Goal: Task Accomplishment & Management: Manage account settings

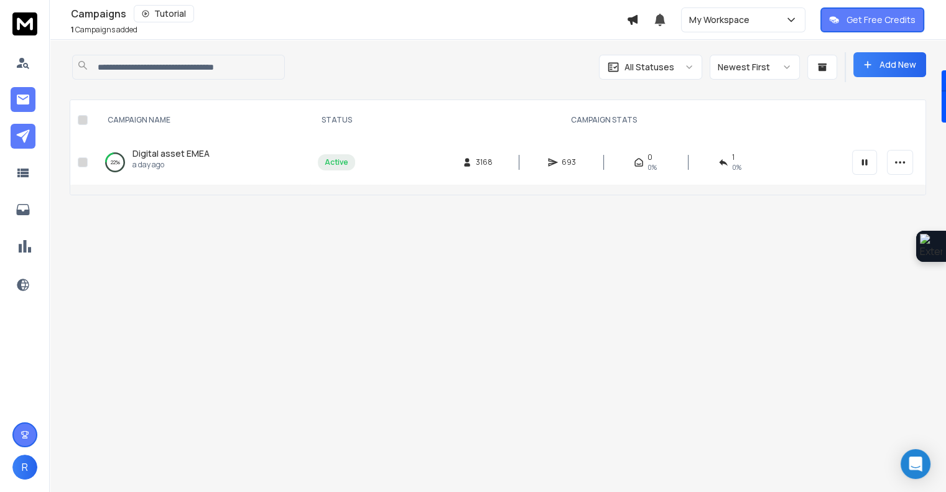
click at [20, 99] on icon at bounding box center [23, 100] width 12 height 10
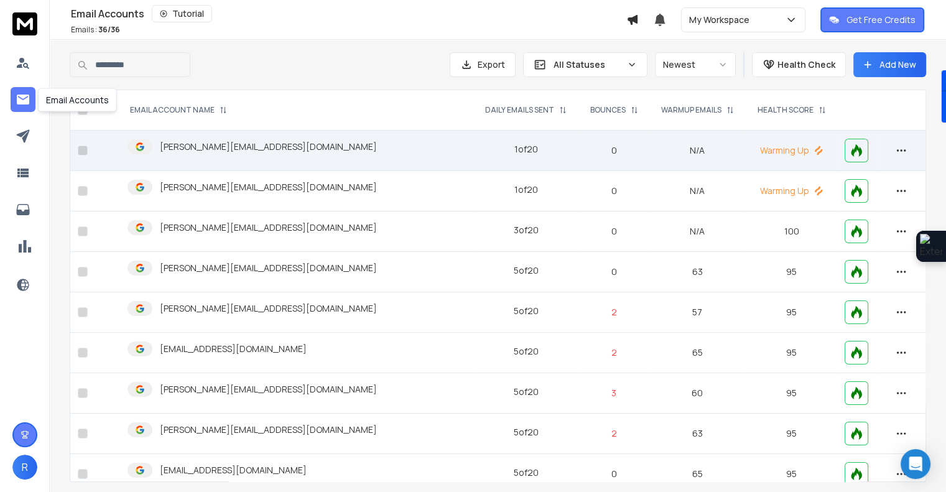
drag, startPoint x: 361, startPoint y: 77, endPoint x: 251, endPoint y: 148, distance: 130.8
click at [361, 77] on div at bounding box center [256, 64] width 373 height 25
click at [287, 147] on div "[PERSON_NAME][EMAIL_ADDRESS][DOMAIN_NAME]" at bounding box center [297, 146] width 338 height 15
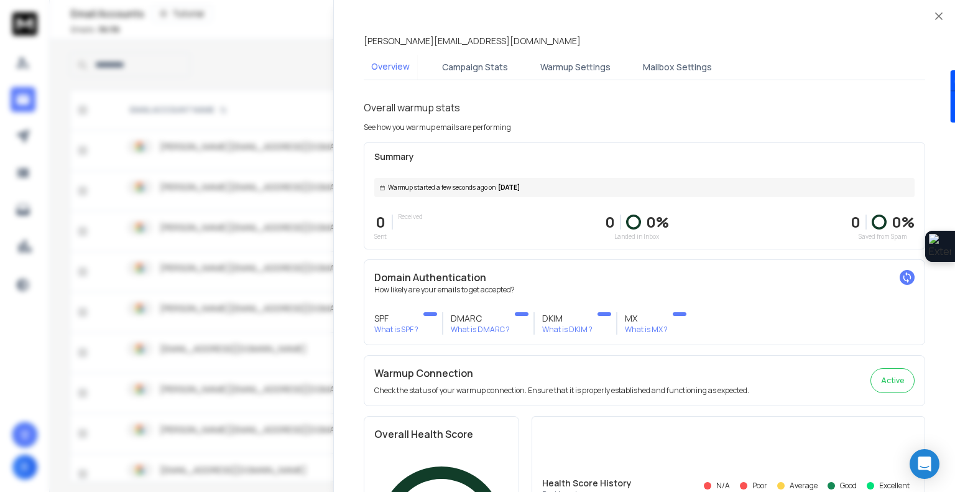
click at [577, 63] on button "Warmup Settings" at bounding box center [575, 66] width 85 height 27
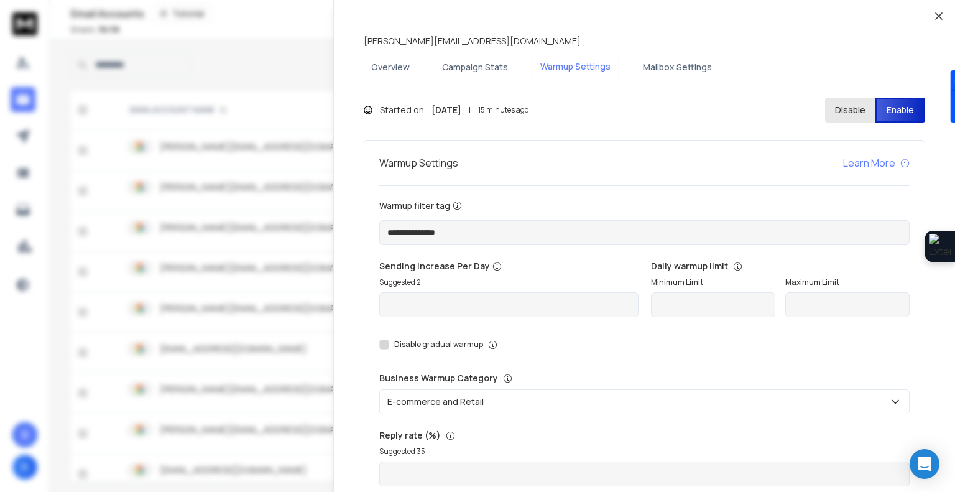
click at [936, 17] on icon "button" at bounding box center [939, 16] width 6 height 6
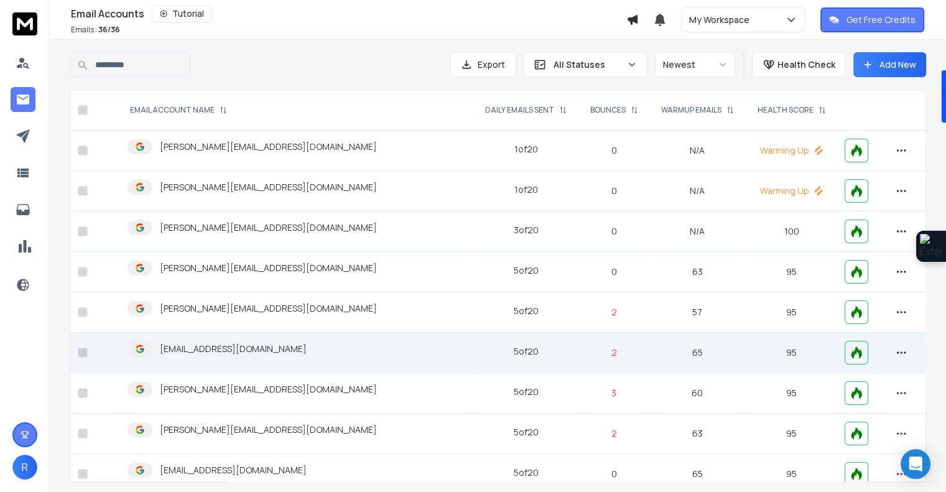
click at [473, 335] on td "5 of 20" at bounding box center [526, 349] width 106 height 32
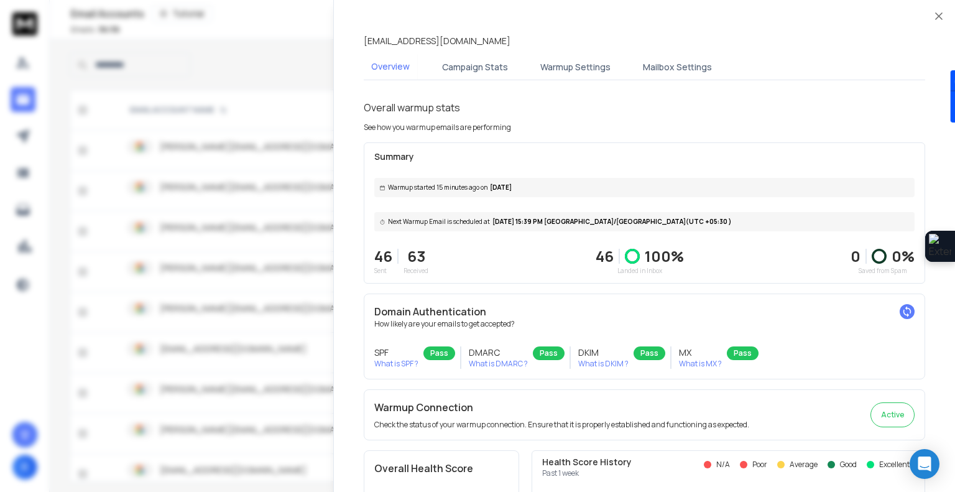
click at [587, 65] on button "Warmup Settings" at bounding box center [575, 66] width 85 height 27
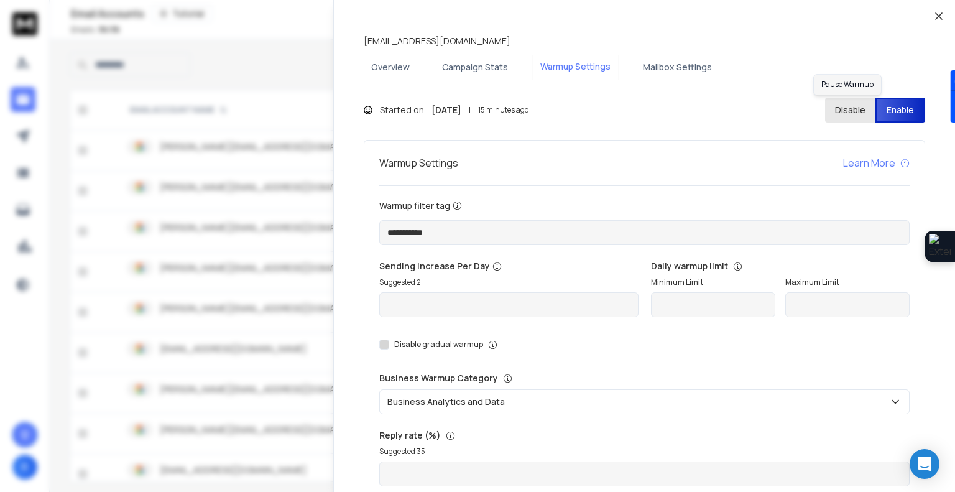
click at [936, 18] on icon "button" at bounding box center [939, 16] width 6 height 6
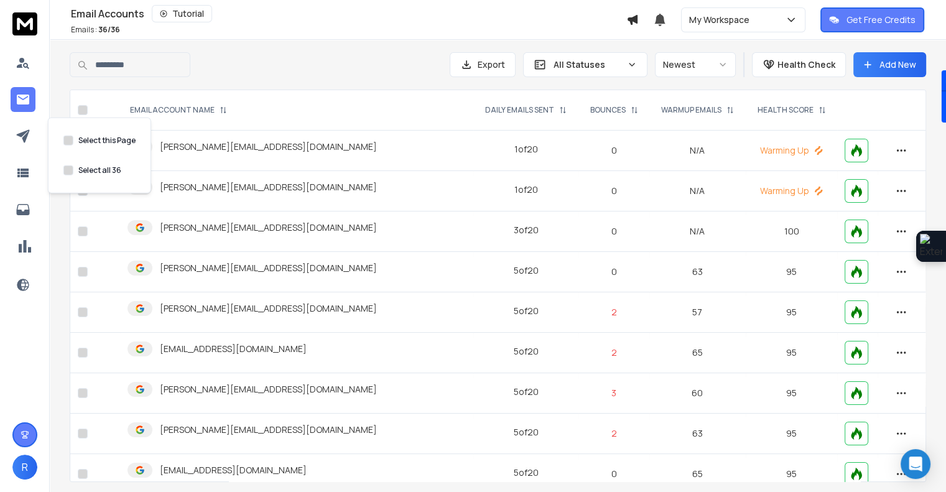
click at [85, 111] on button "Select this Page" at bounding box center [83, 110] width 10 height 10
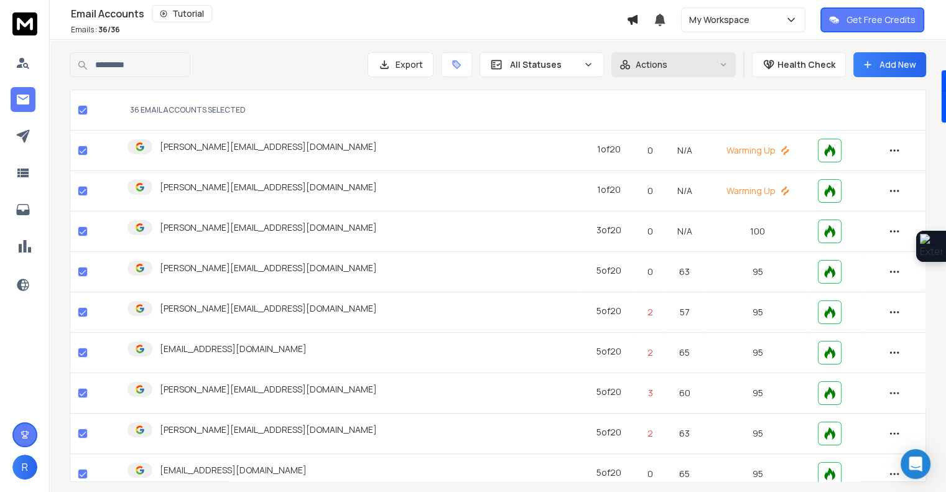
click at [708, 71] on button "Actions" at bounding box center [673, 64] width 124 height 25
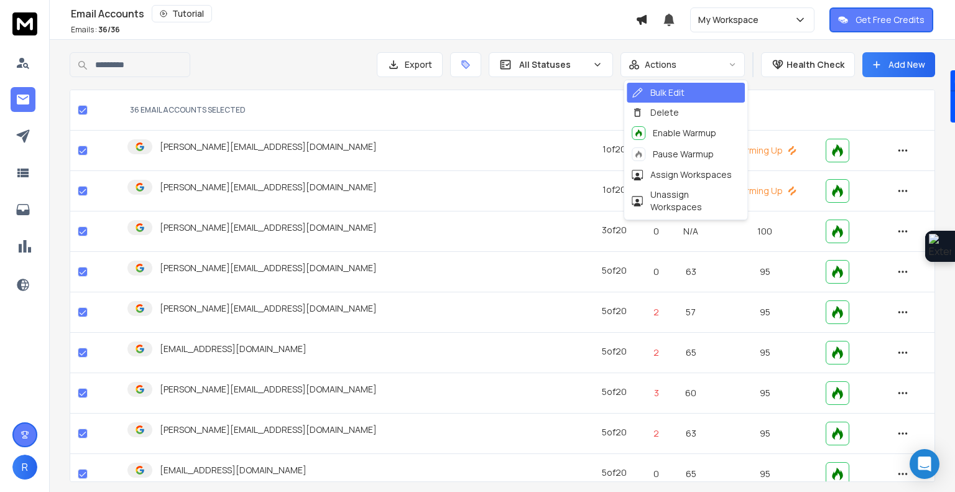
click at [680, 96] on div "Bulk Edit" at bounding box center [658, 92] width 53 height 12
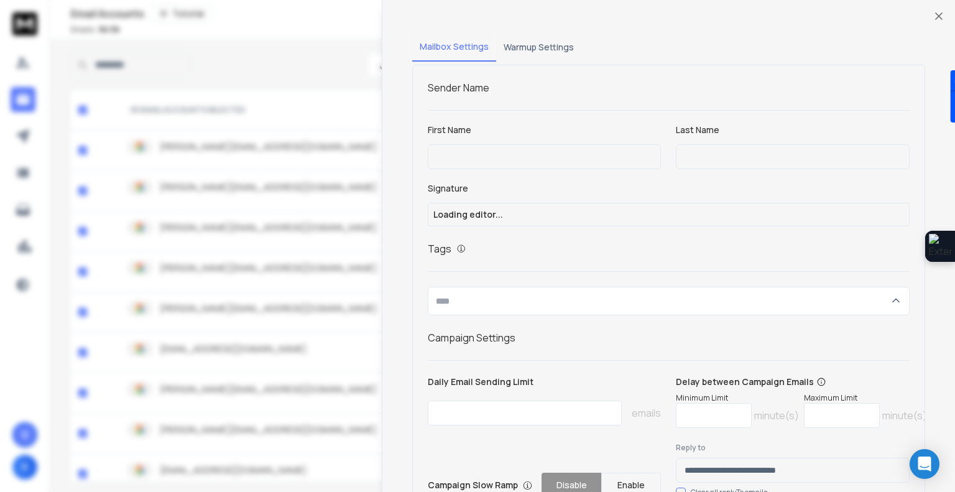
click at [549, 48] on button "Warmup Settings" at bounding box center [538, 47] width 85 height 27
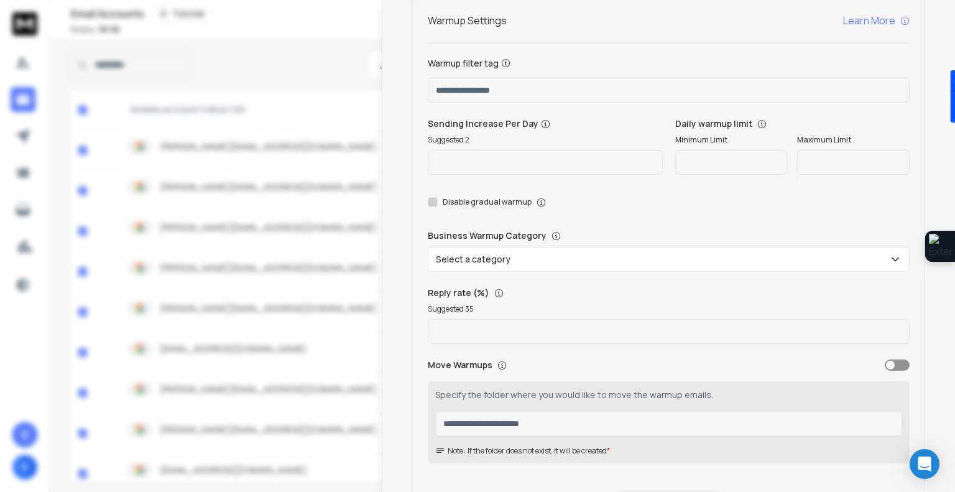
scroll to position [124, 0]
click at [476, 161] on input "number" at bounding box center [545, 162] width 234 height 25
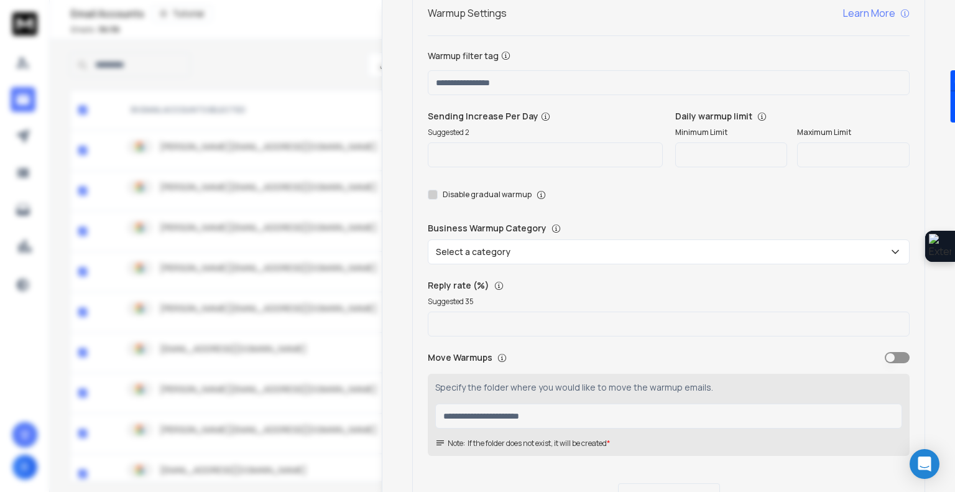
type input "*"
type input "**"
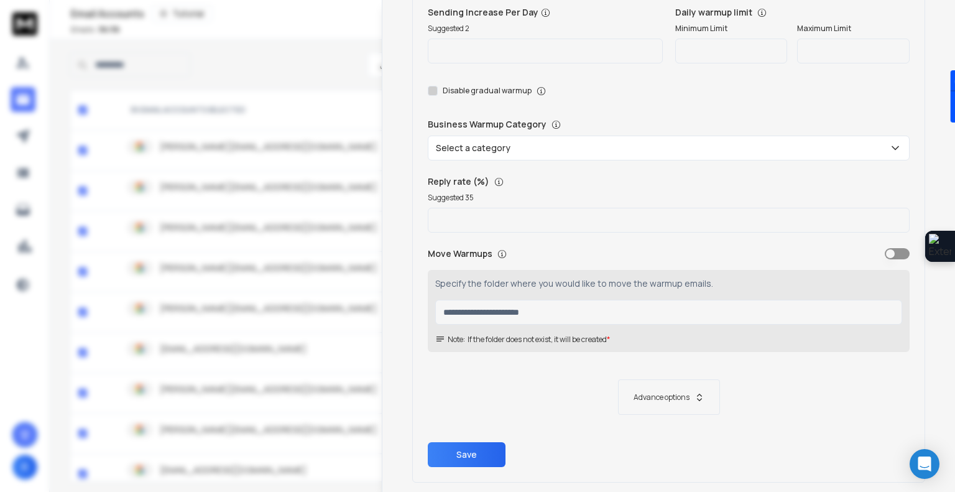
scroll to position [253, 0]
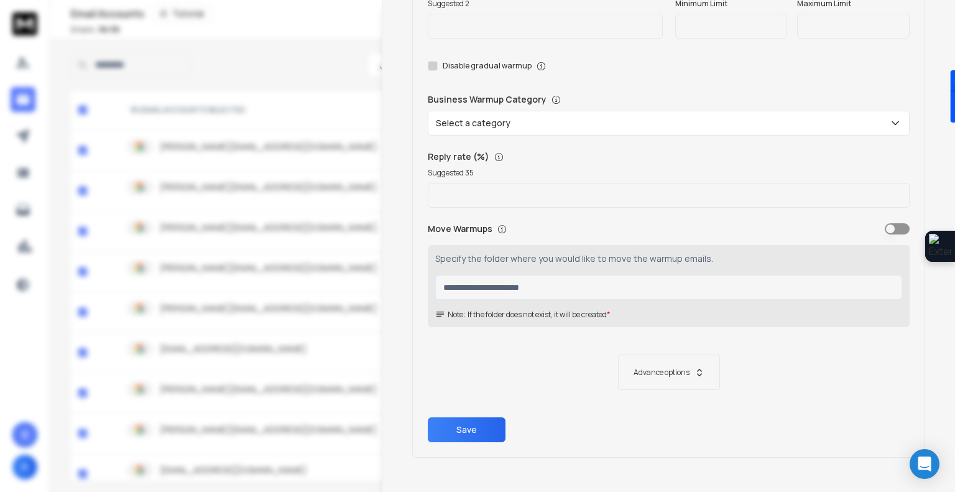
type input "**"
drag, startPoint x: 474, startPoint y: 429, endPoint x: 578, endPoint y: 299, distance: 166.3
click at [474, 429] on button "Save" at bounding box center [467, 429] width 78 height 25
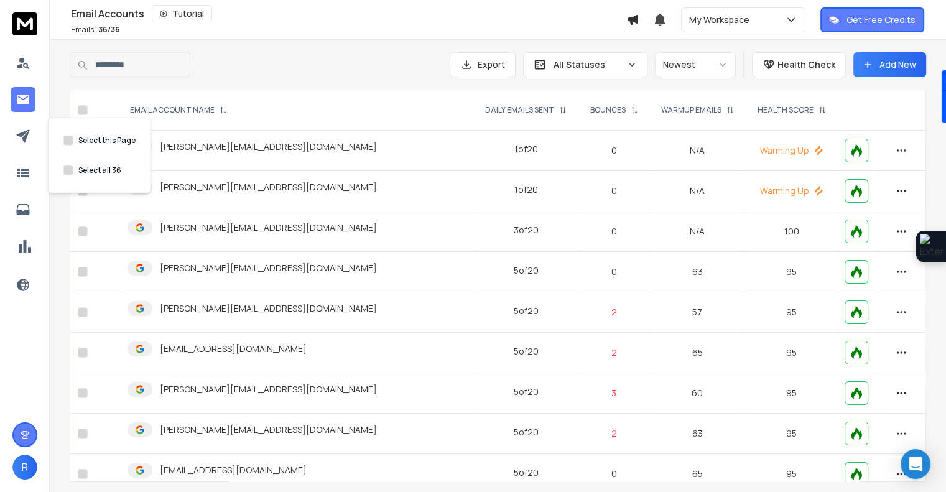
click at [85, 110] on button "Select this Page" at bounding box center [83, 110] width 10 height 10
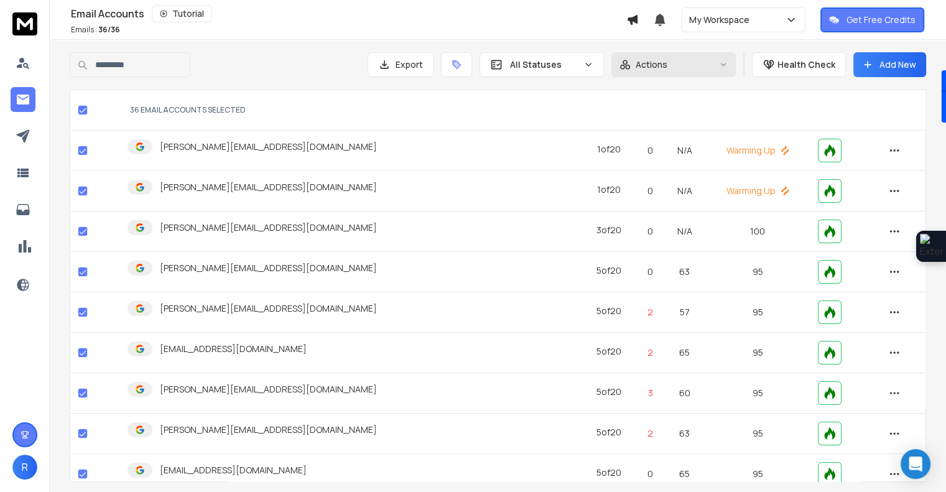
click at [667, 65] on p "Actions" at bounding box center [652, 64] width 32 height 12
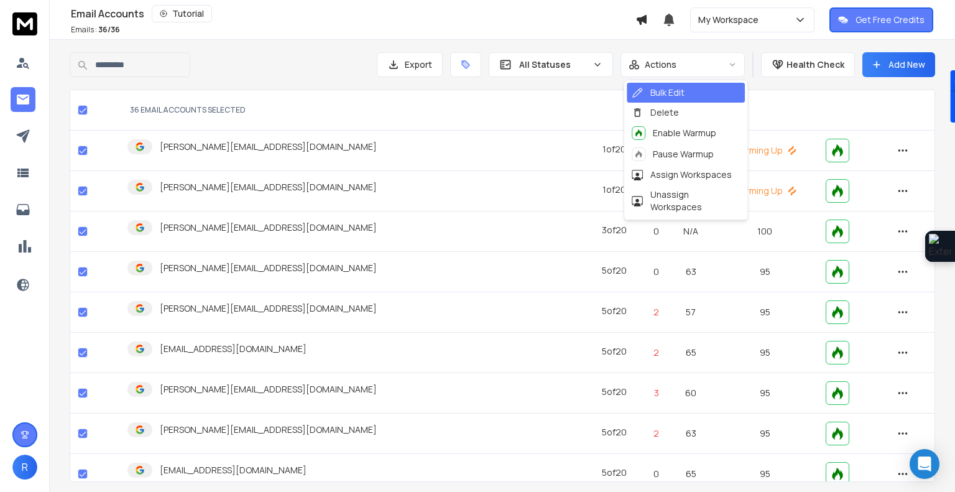
click at [675, 91] on div "Bulk Edit" at bounding box center [658, 92] width 53 height 12
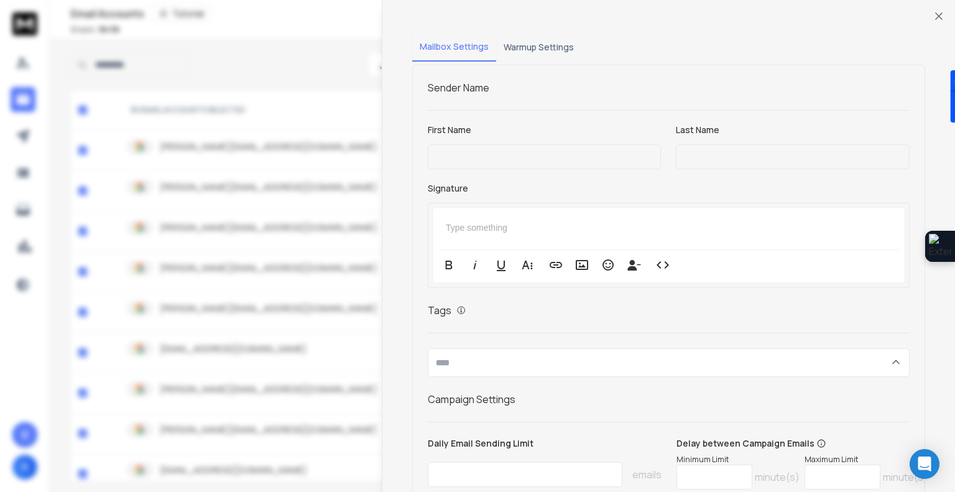
click at [535, 55] on button "Warmup Settings" at bounding box center [538, 47] width 85 height 27
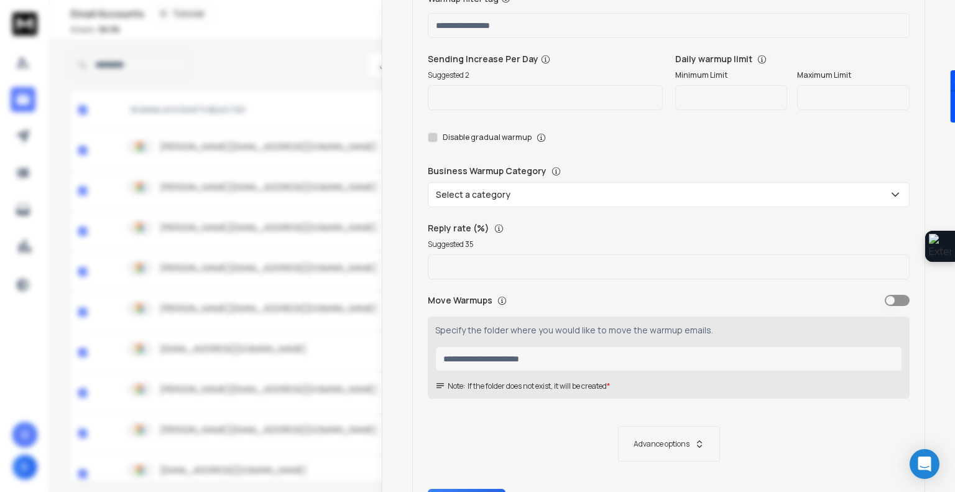
scroll to position [187, 0]
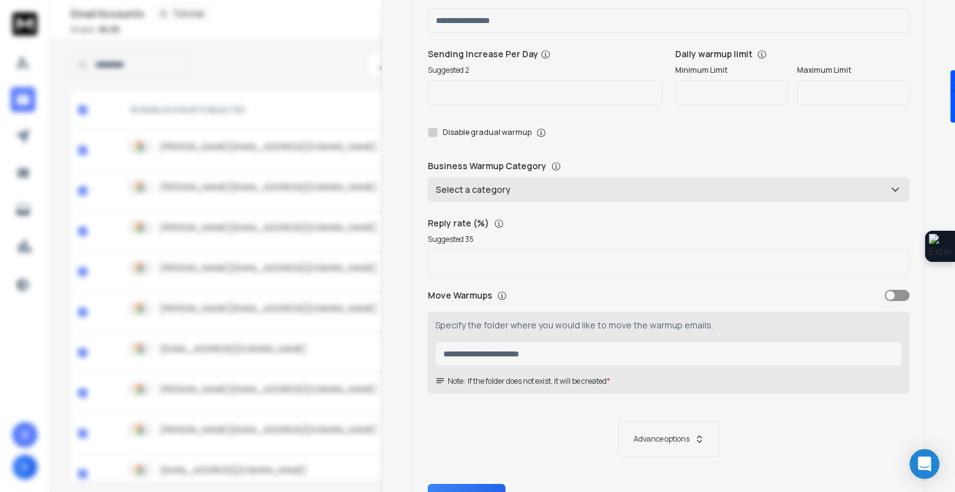
click at [480, 190] on p "Select a category" at bounding box center [476, 189] width 80 height 12
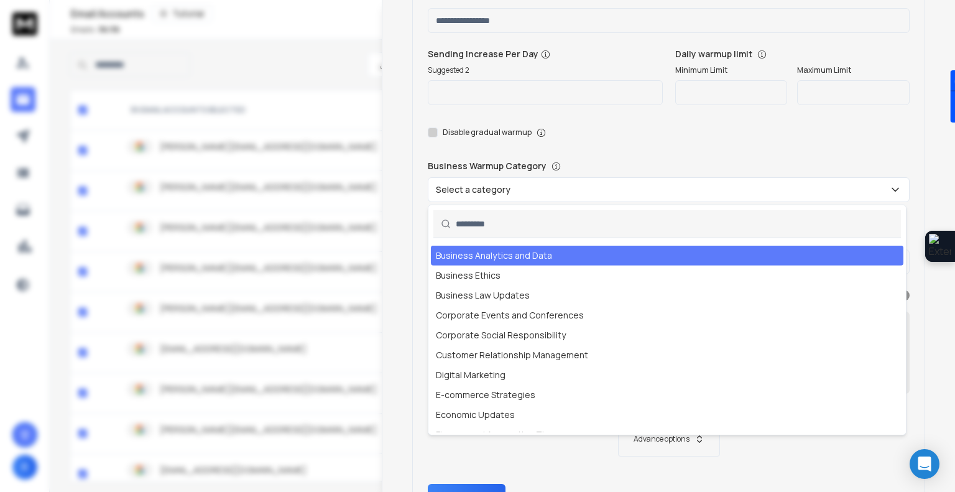
click at [429, 132] on div at bounding box center [477, 246] width 955 height 492
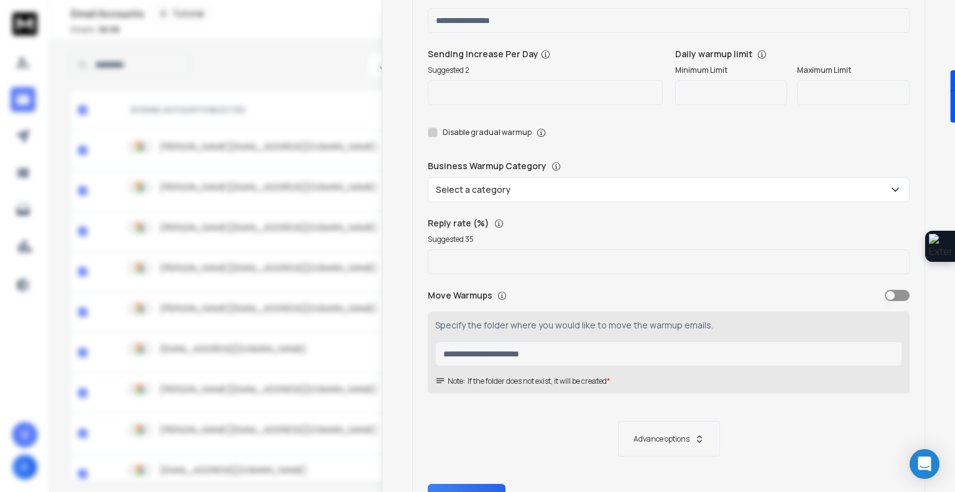
click at [434, 135] on button "Disable gradual warmup" at bounding box center [433, 133] width 10 height 10
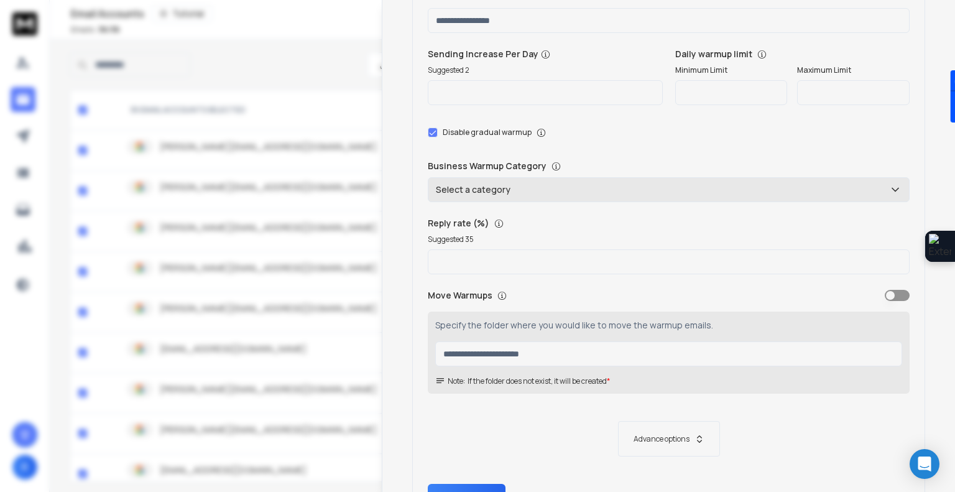
click at [488, 191] on p "Select a category" at bounding box center [476, 189] width 80 height 12
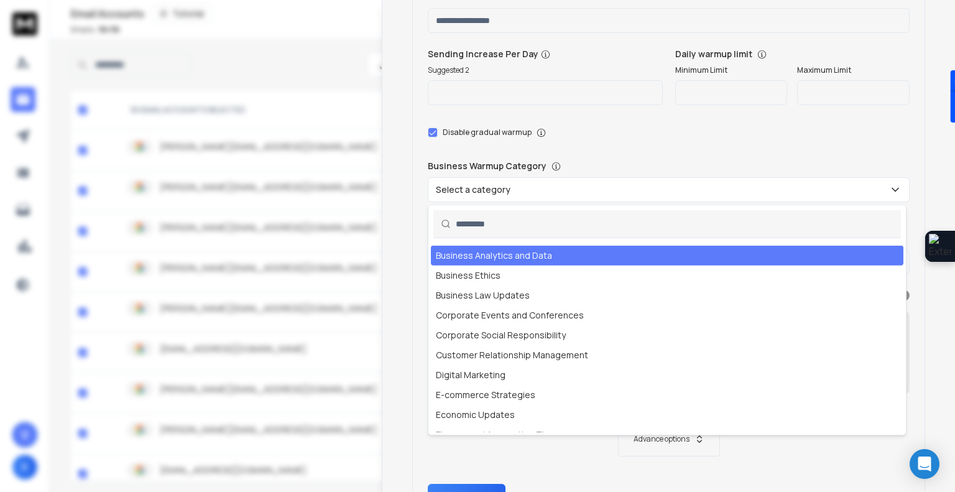
click at [499, 256] on span "Business Analytics and Data" at bounding box center [494, 255] width 116 height 12
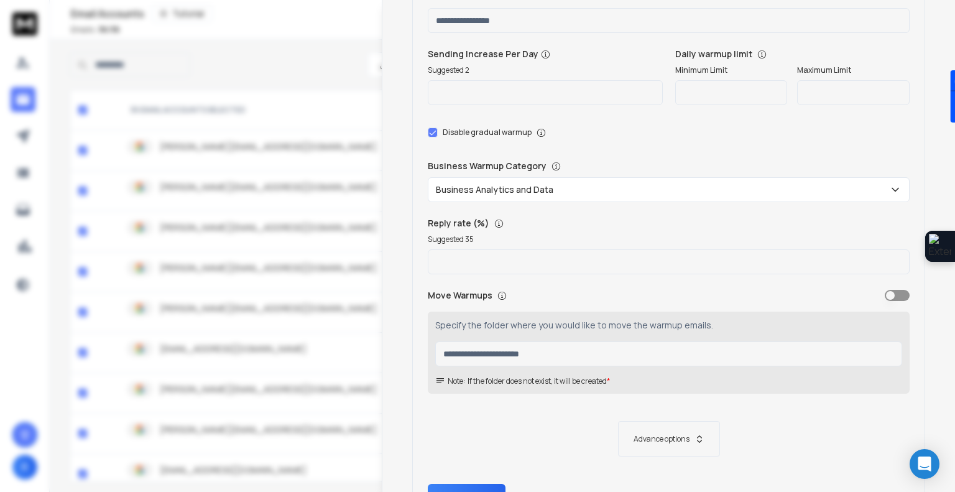
click at [527, 257] on input "number" at bounding box center [669, 261] width 482 height 25
type input "**"
click at [885, 293] on button "button" at bounding box center [897, 295] width 25 height 11
type input "**********"
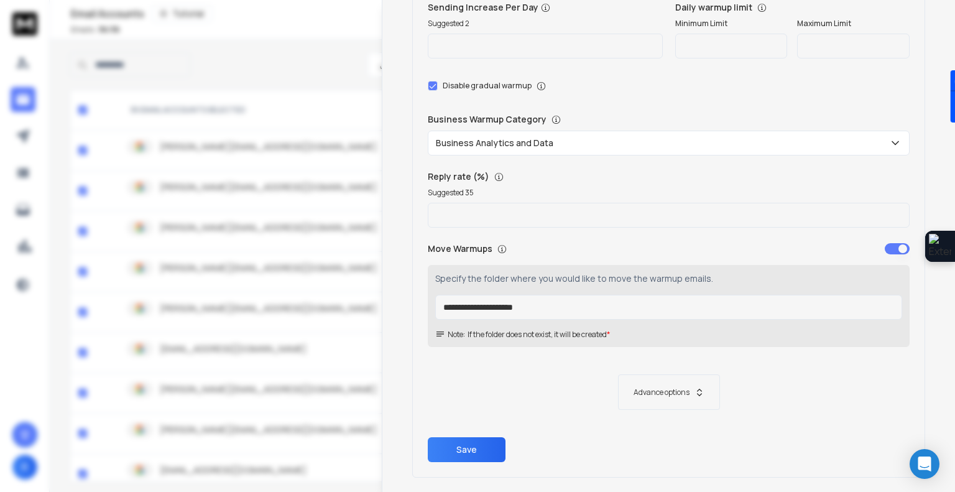
scroll to position [253, 0]
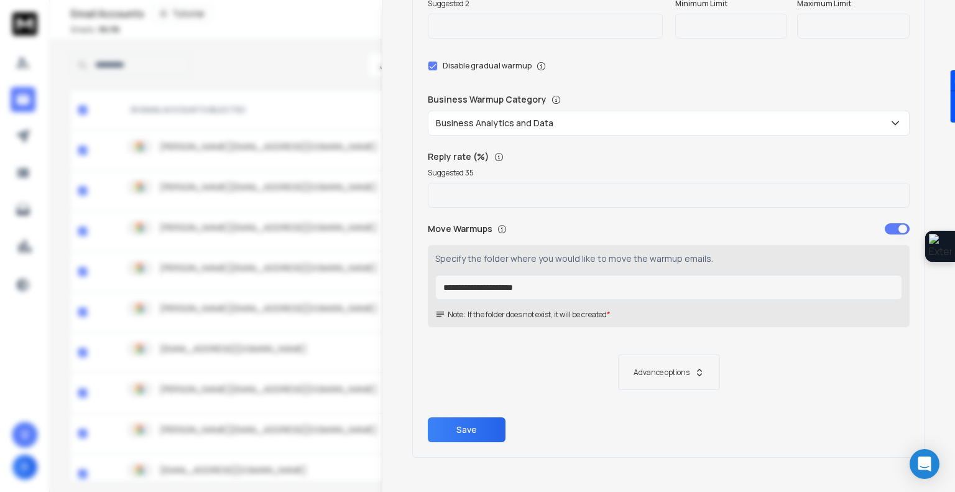
click at [671, 377] on div "Advance options" at bounding box center [669, 372] width 102 height 35
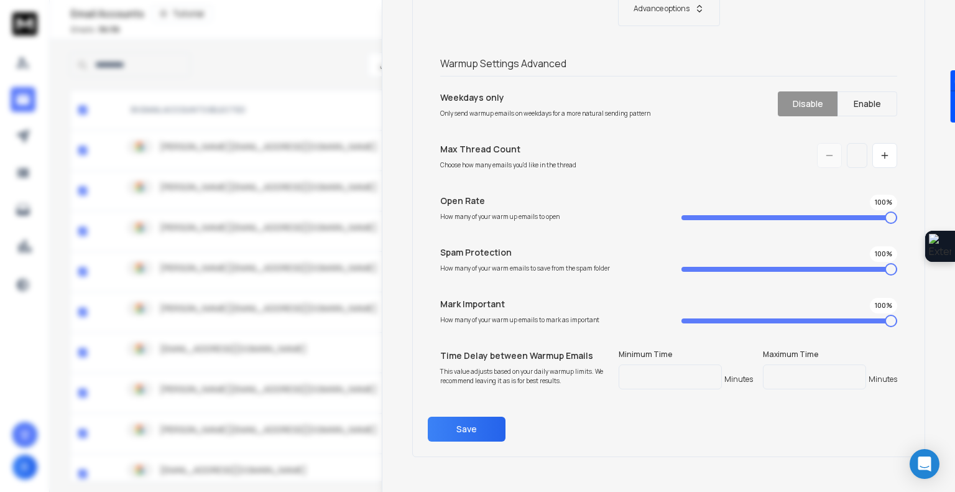
scroll to position [634, 0]
click at [468, 432] on button "Save" at bounding box center [467, 429] width 78 height 25
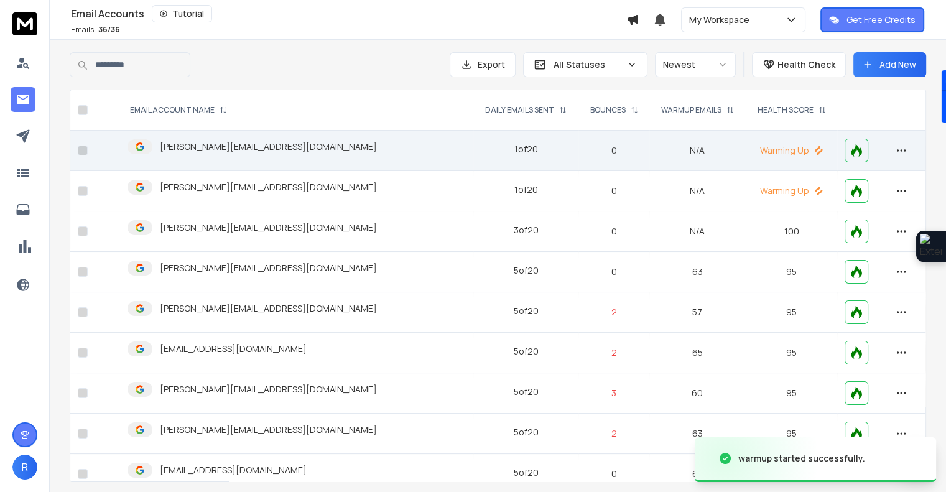
click at [505, 161] on td "1 of 20" at bounding box center [526, 147] width 106 height 32
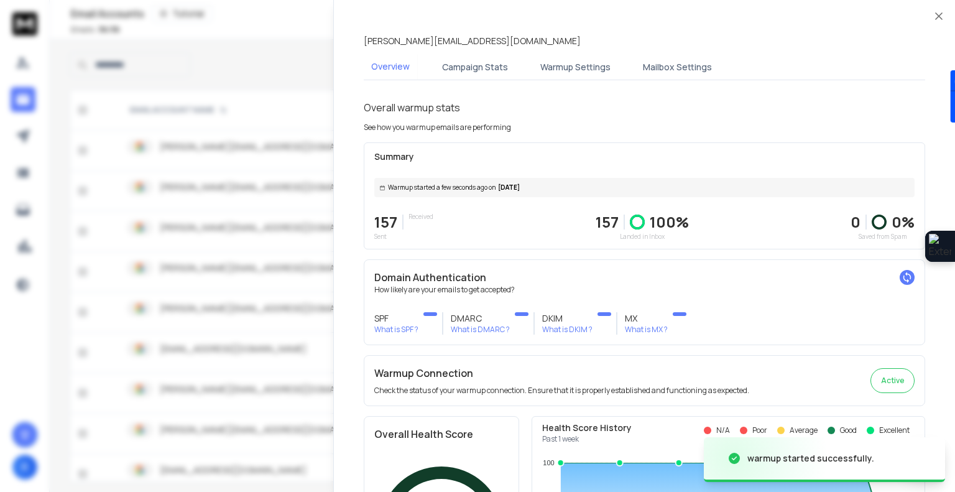
click at [582, 62] on button "Warmup Settings" at bounding box center [575, 66] width 85 height 27
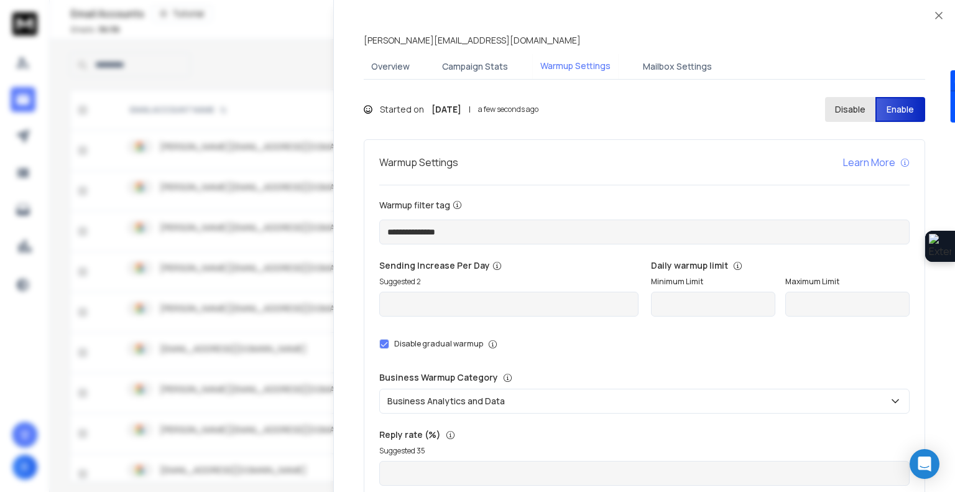
scroll to position [0, 0]
click at [936, 14] on icon "button" at bounding box center [939, 16] width 6 height 6
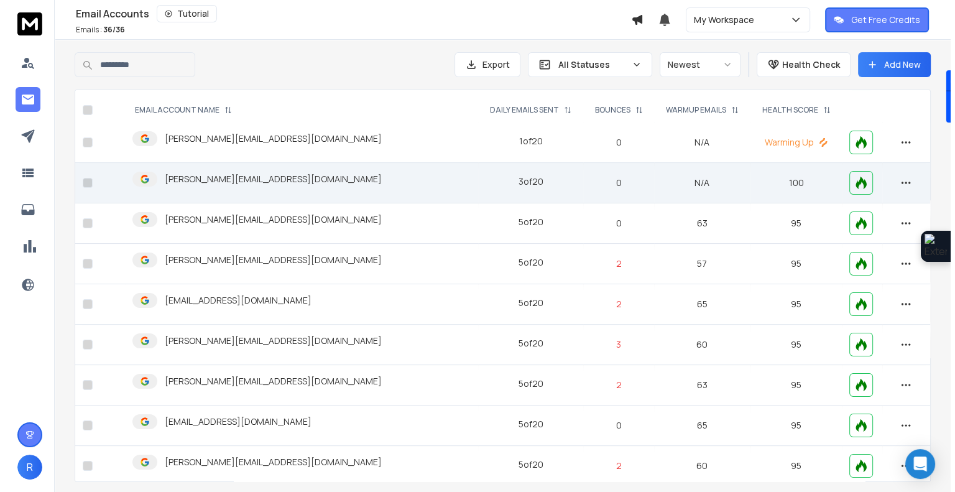
scroll to position [187, 0]
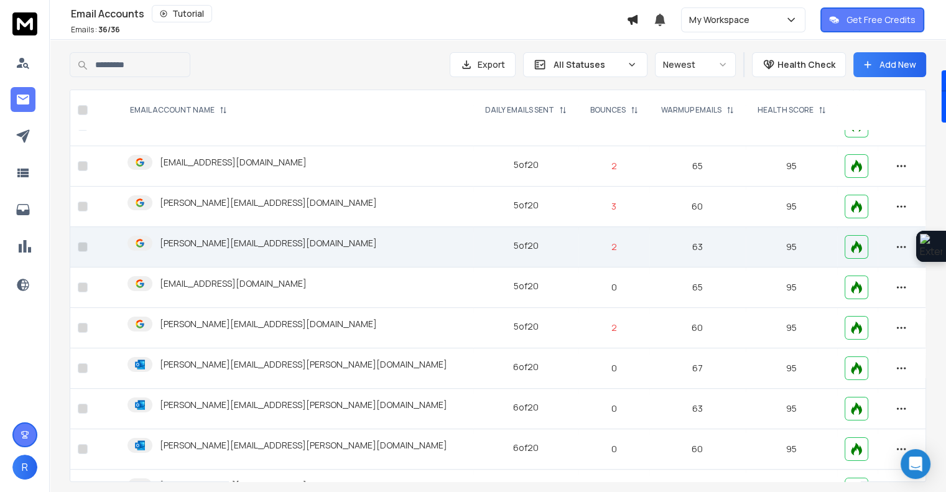
click at [299, 265] on td "[PERSON_NAME][EMAIL_ADDRESS][DOMAIN_NAME]" at bounding box center [296, 247] width 353 height 40
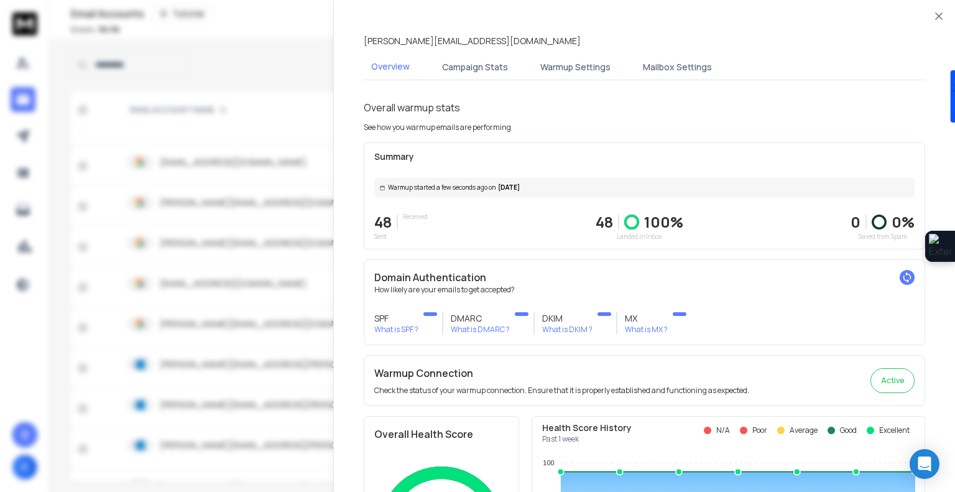
click at [575, 63] on button "Warmup Settings" at bounding box center [575, 66] width 85 height 27
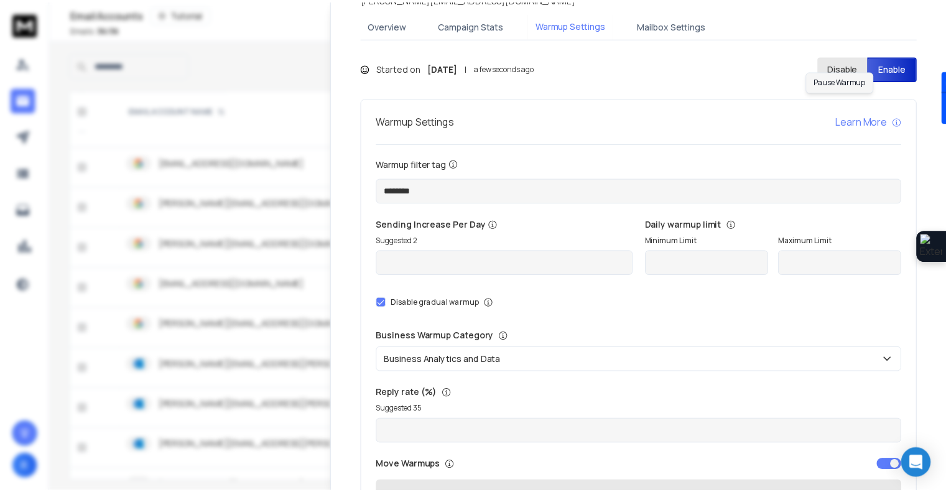
scroll to position [0, 0]
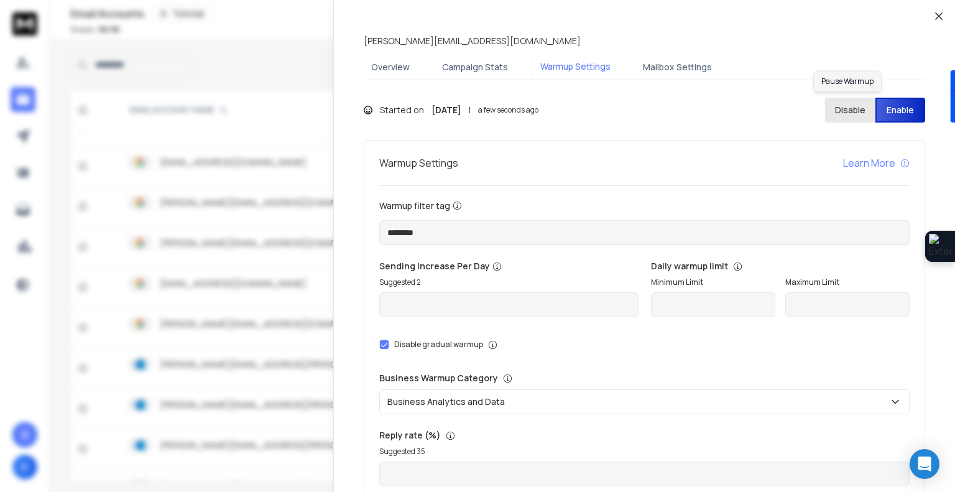
click at [933, 15] on icon "button" at bounding box center [939, 16] width 12 height 12
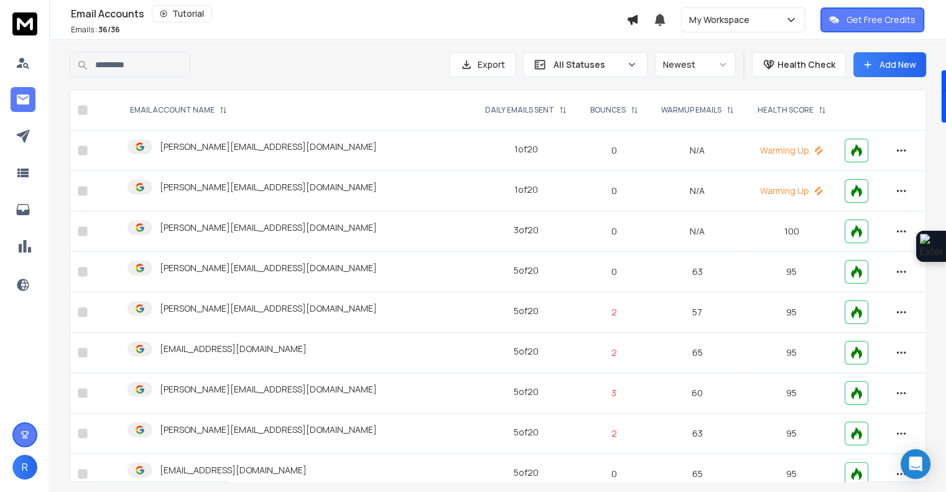
click at [306, 64] on div at bounding box center [256, 64] width 373 height 25
click at [318, 53] on div at bounding box center [256, 64] width 373 height 25
click at [480, 22] on div "Email Accounts Tutorial" at bounding box center [348, 13] width 555 height 17
click at [379, 27] on div "Emails : 36 / 36" at bounding box center [348, 30] width 555 height 10
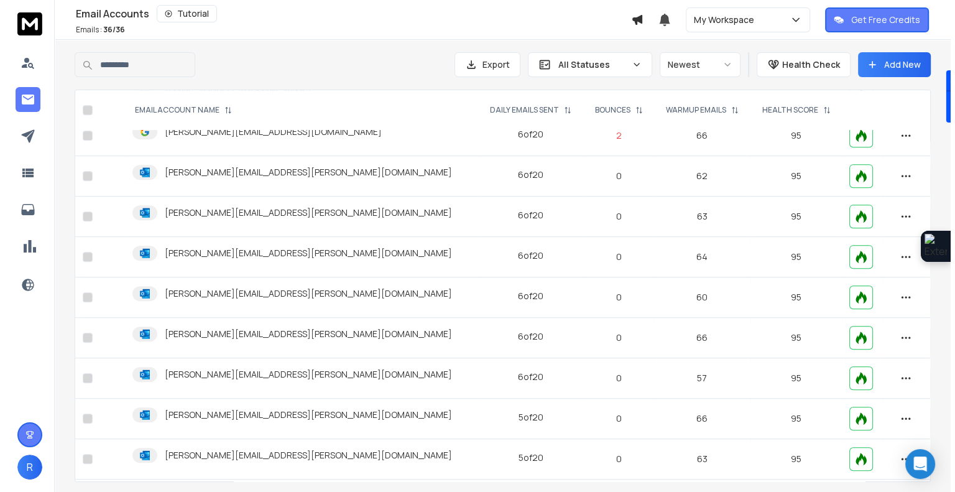
scroll to position [933, 0]
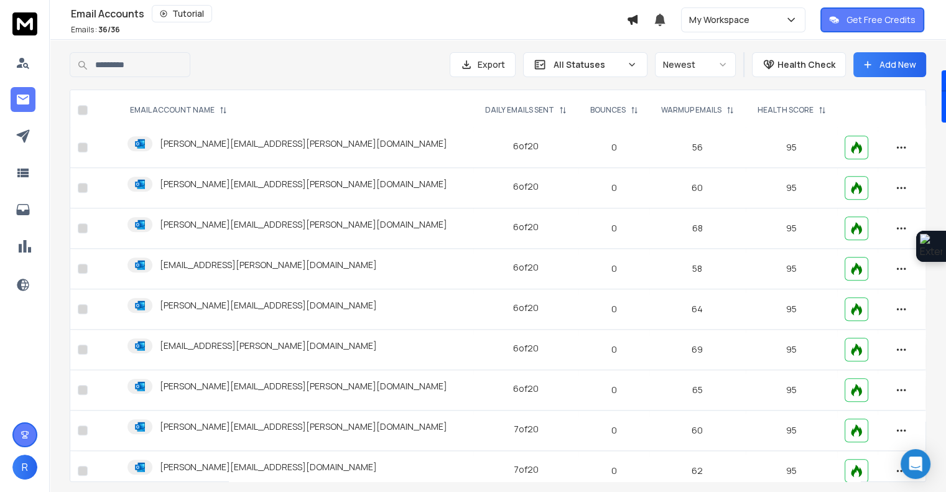
drag, startPoint x: 131, startPoint y: 35, endPoint x: 114, endPoint y: 29, distance: 17.7
click at [110, 29] on div "Email Accounts Tutorial Emails : 36 / 36 My Workspace Get Free Credits" at bounding box center [473, 20] width 946 height 40
click at [18, 475] on span "R" at bounding box center [24, 467] width 25 height 25
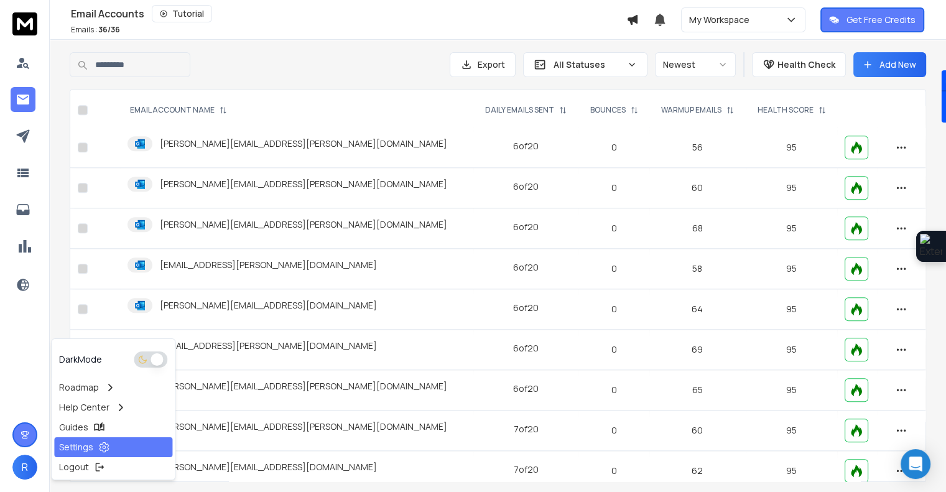
click at [65, 445] on p "Settings" at bounding box center [76, 447] width 34 height 12
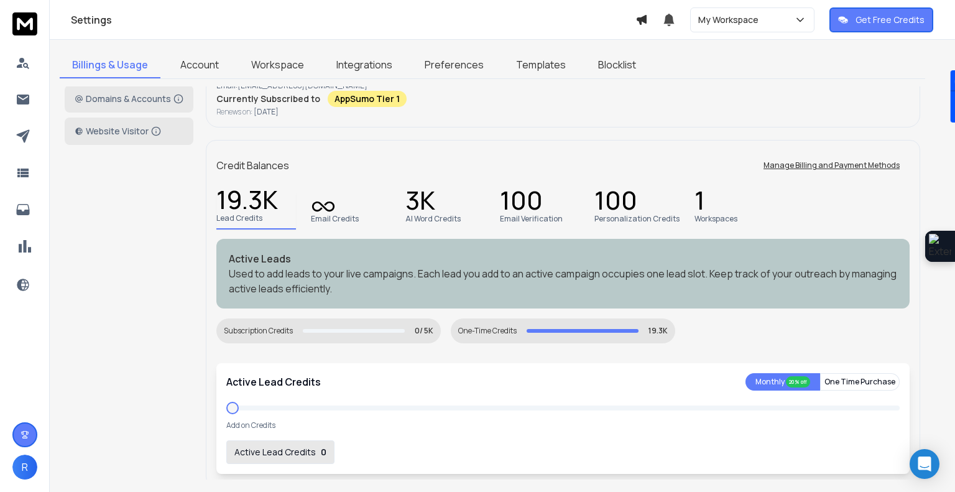
scroll to position [89, 0]
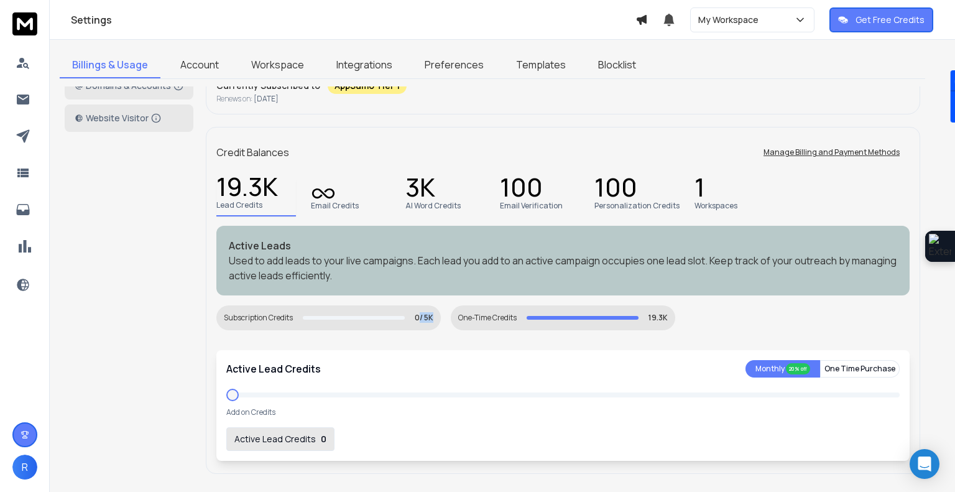
drag, startPoint x: 430, startPoint y: 315, endPoint x: 417, endPoint y: 315, distance: 13.7
click at [417, 315] on p "0/ 5K" at bounding box center [424, 318] width 19 height 10
click at [410, 338] on div "Credit Balances Manage Billing and Payment Methods 19.3K Lead Credits Email Cre…" at bounding box center [563, 300] width 715 height 347
drag, startPoint x: 537, startPoint y: 311, endPoint x: 644, endPoint y: 315, distance: 106.5
click at [644, 315] on div "One-Time Credits 19.3K" at bounding box center [563, 317] width 225 height 25
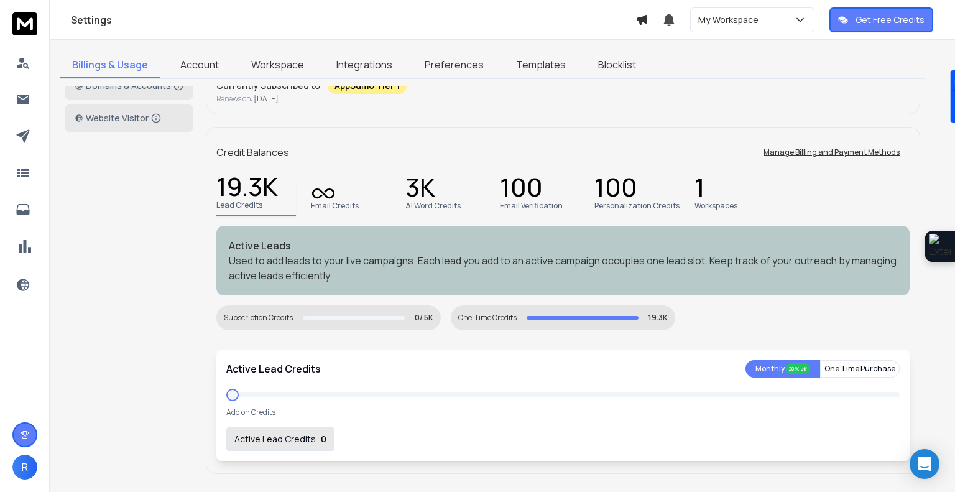
click at [651, 329] on div "19.3K Lead Credits Email Credits 3K AI Word Credits 100 Email Verification 100 …" at bounding box center [563, 257] width 694 height 160
click at [642, 322] on div "One-Time Credits 19.3K" at bounding box center [563, 317] width 225 height 25
click at [595, 323] on div "One-Time Credits 19.3K" at bounding box center [563, 317] width 225 height 25
click at [22, 141] on icon at bounding box center [23, 136] width 15 height 15
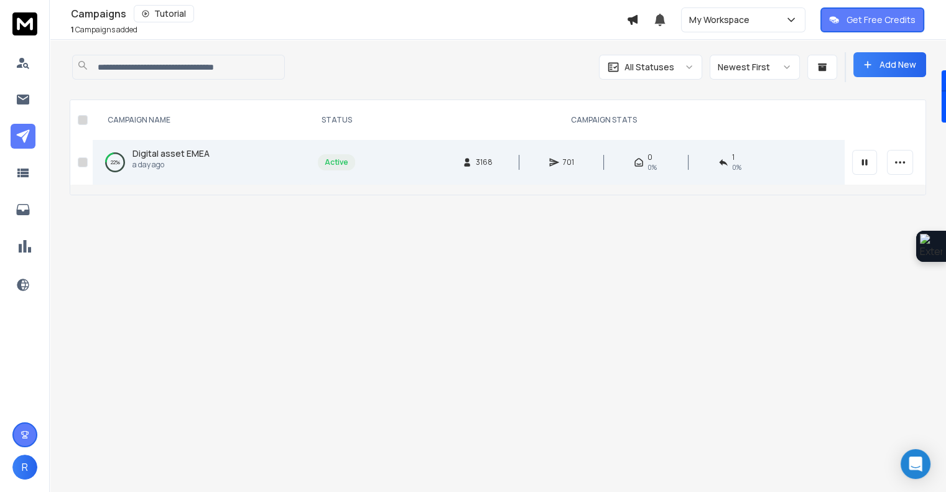
click at [401, 172] on div "3168 701 0 0% 1 0 %" at bounding box center [603, 162] width 467 height 20
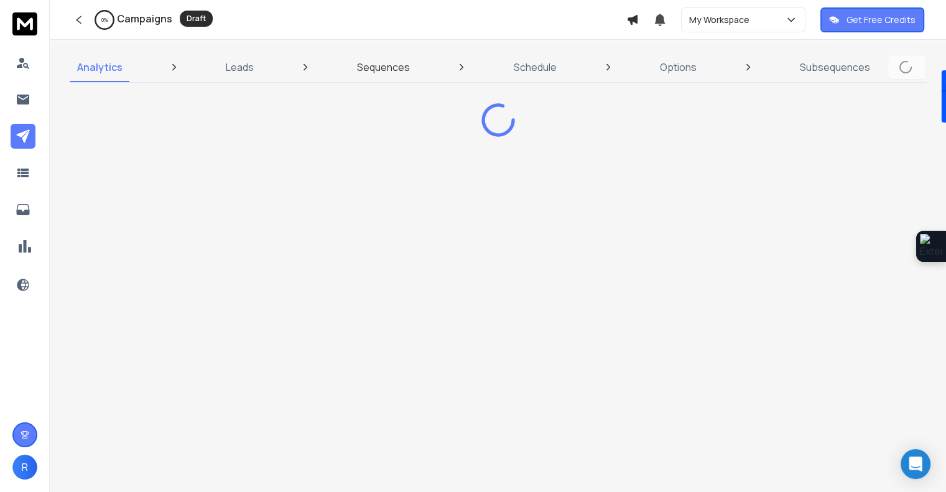
click at [369, 75] on link "Sequences" at bounding box center [384, 67] width 68 height 30
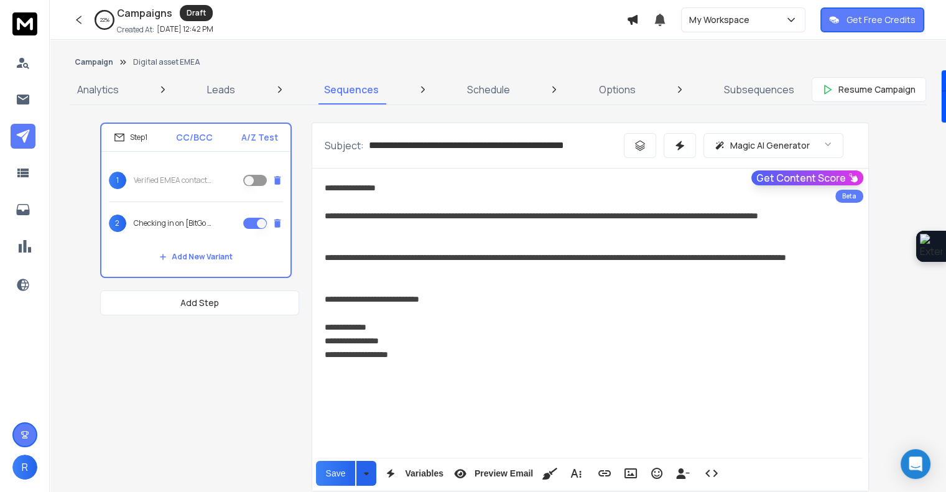
click at [152, 182] on p "Verified EMEA contacts using top DAM & custody tools" at bounding box center [174, 180] width 80 height 10
click at [504, 471] on span "Preview Email" at bounding box center [503, 473] width 63 height 11
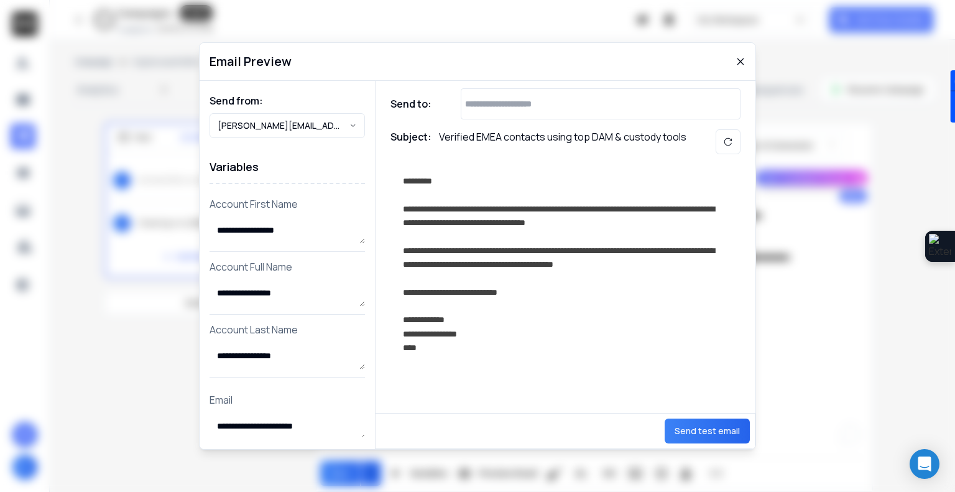
click at [291, 127] on p "[PERSON_NAME][EMAIL_ADDRESS][DOMAIN_NAME]" at bounding box center [284, 125] width 132 height 12
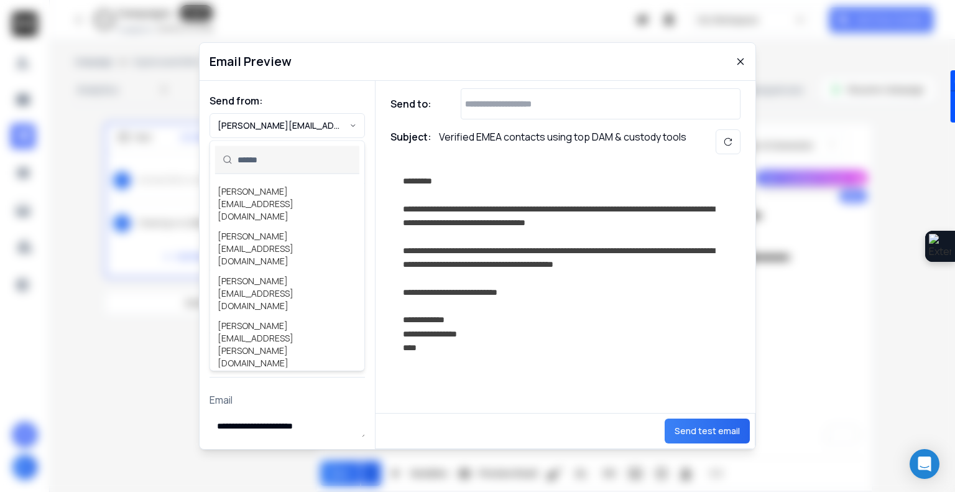
scroll to position [62, 0]
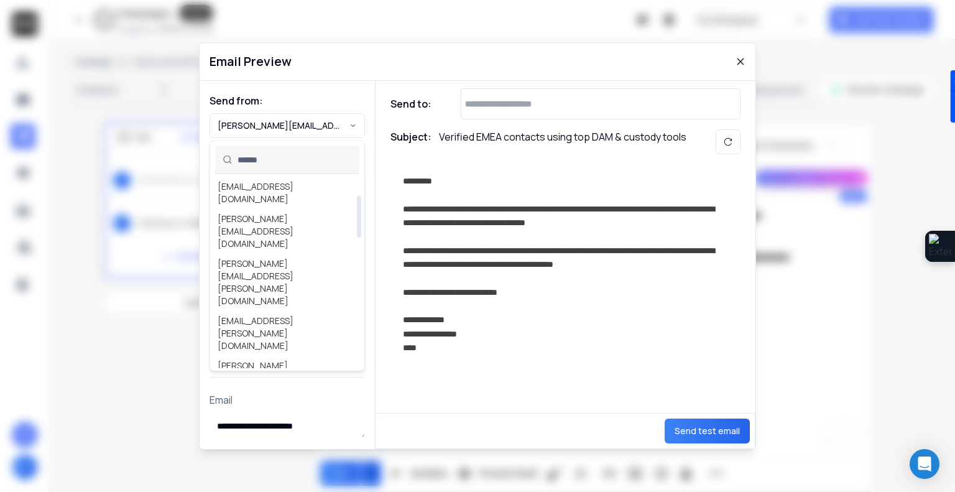
click at [256, 413] on div "[PERSON_NAME][EMAIL_ADDRESS][DOMAIN_NAME]" at bounding box center [287, 435] width 149 height 45
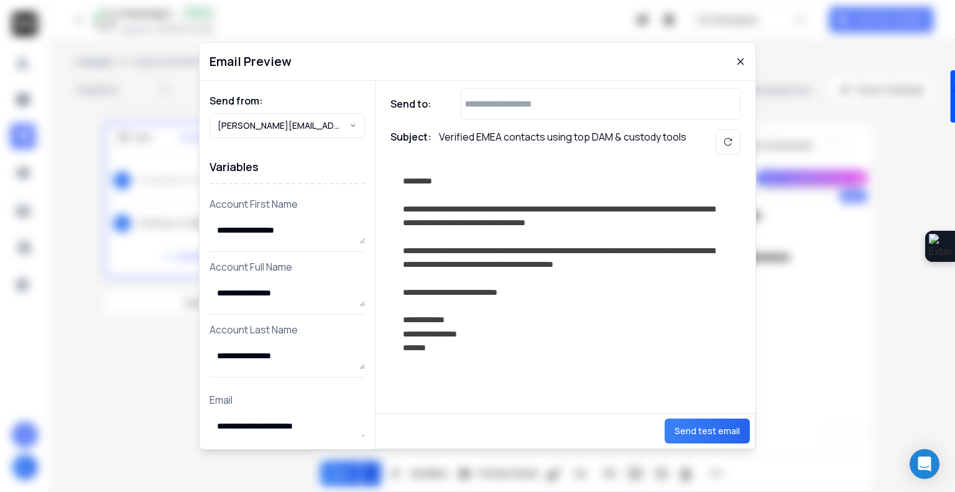
click at [510, 109] on input at bounding box center [600, 104] width 271 height 22
click at [703, 433] on button "Send test email" at bounding box center [707, 431] width 85 height 25
click at [744, 62] on icon at bounding box center [741, 62] width 10 height 10
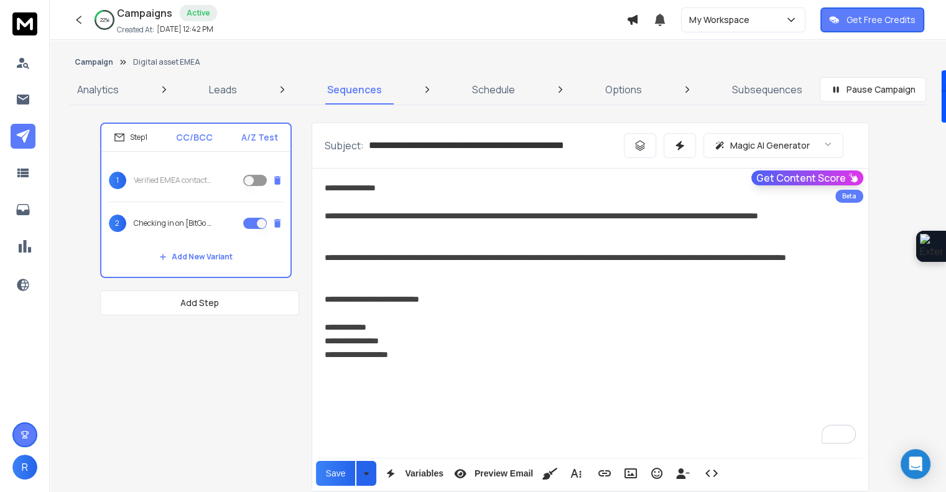
click at [263, 181] on button "button" at bounding box center [255, 180] width 24 height 11
click at [498, 475] on span "Preview Email" at bounding box center [503, 473] width 63 height 11
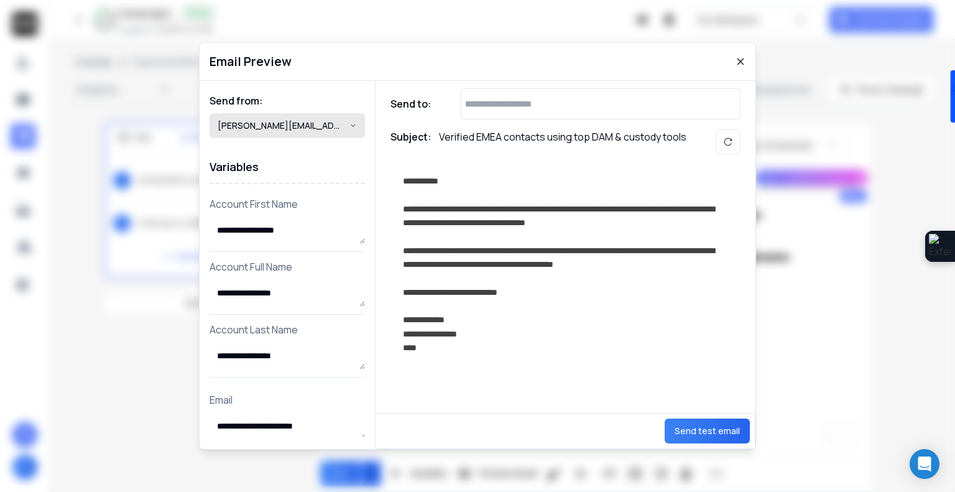
click at [269, 126] on p "[PERSON_NAME][EMAIL_ADDRESS][DOMAIN_NAME]" at bounding box center [284, 125] width 132 height 12
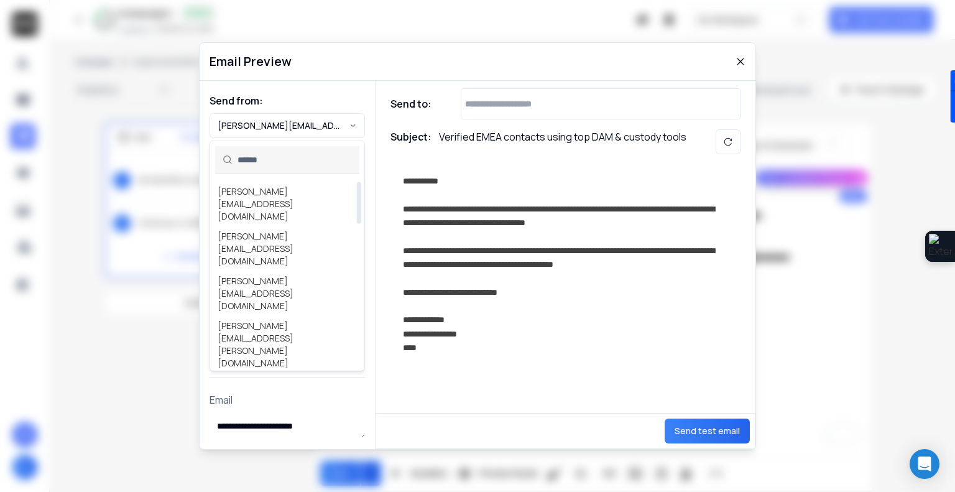
click at [269, 479] on div "[PERSON_NAME][EMAIL_ADDRESS][DOMAIN_NAME]" at bounding box center [287, 497] width 139 height 37
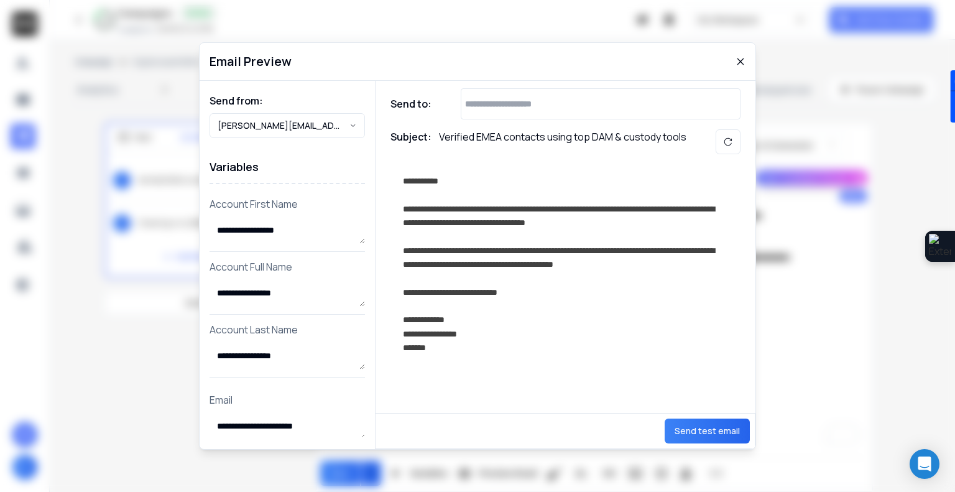
click at [498, 108] on input at bounding box center [600, 104] width 271 height 22
click at [687, 427] on button "Send test email" at bounding box center [707, 431] width 85 height 25
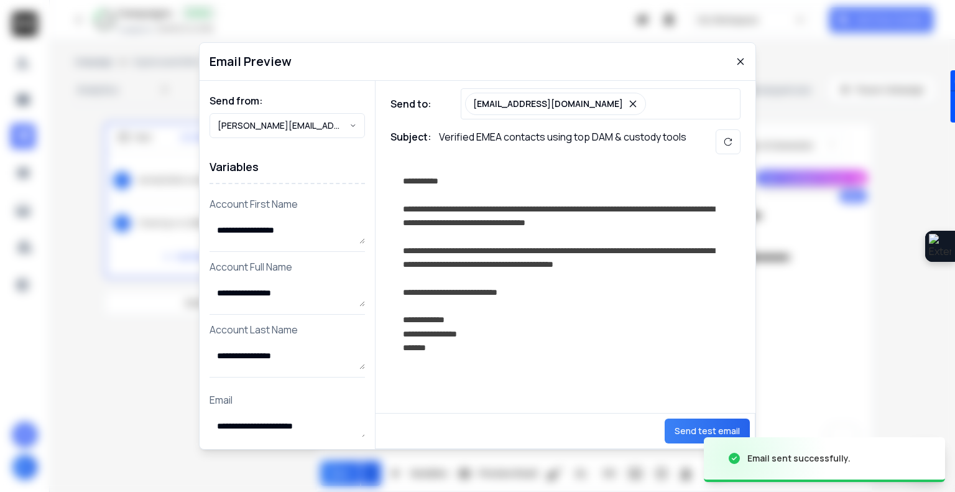
click at [745, 57] on icon at bounding box center [741, 62] width 10 height 10
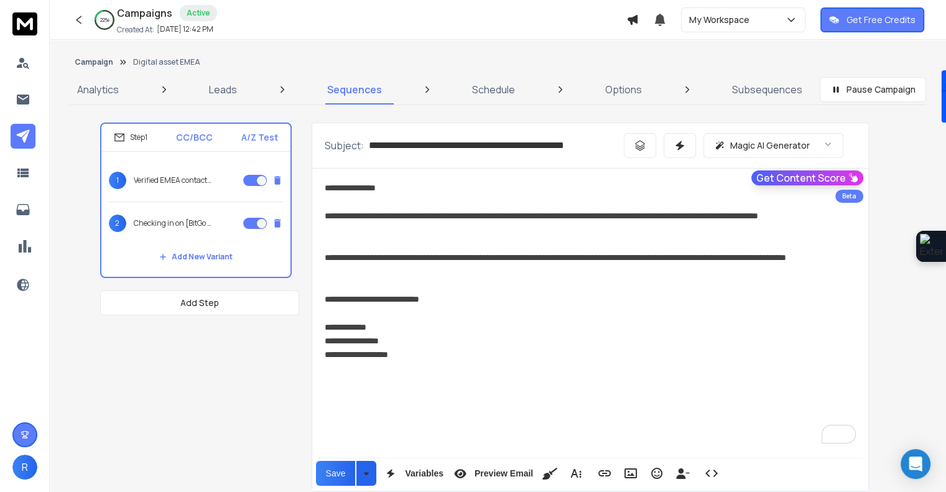
click at [157, 223] on p "Checking in on [BitGo / Fireblocks]" at bounding box center [174, 223] width 80 height 10
type input "**********"
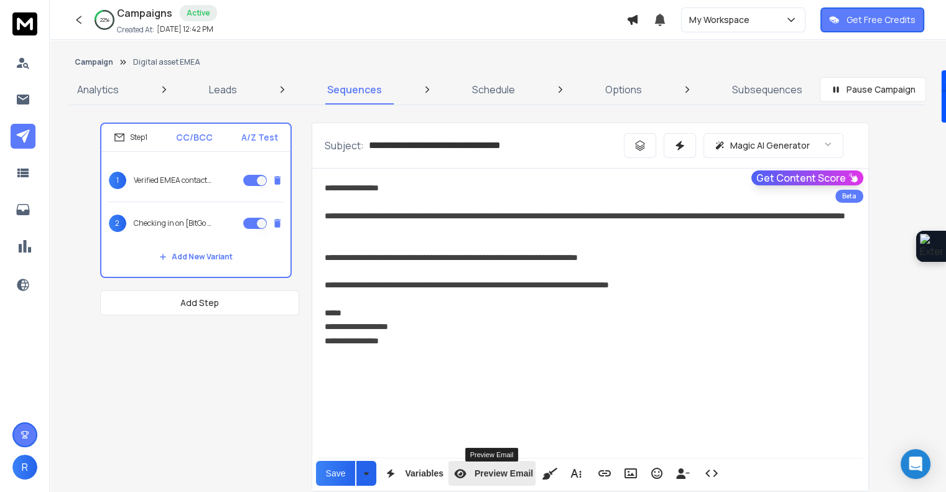
click at [495, 476] on span "Preview Email" at bounding box center [503, 473] width 63 height 11
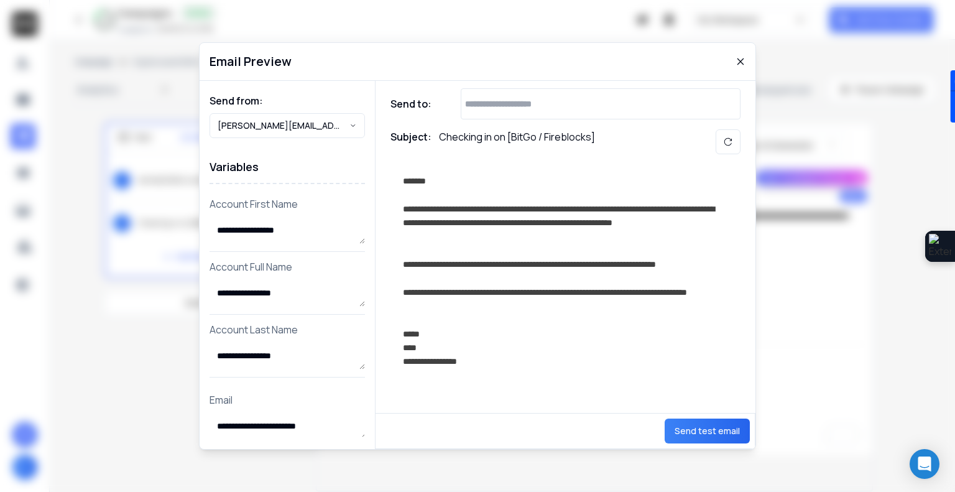
click at [524, 101] on input at bounding box center [600, 104] width 271 height 22
type input "**"
paste input
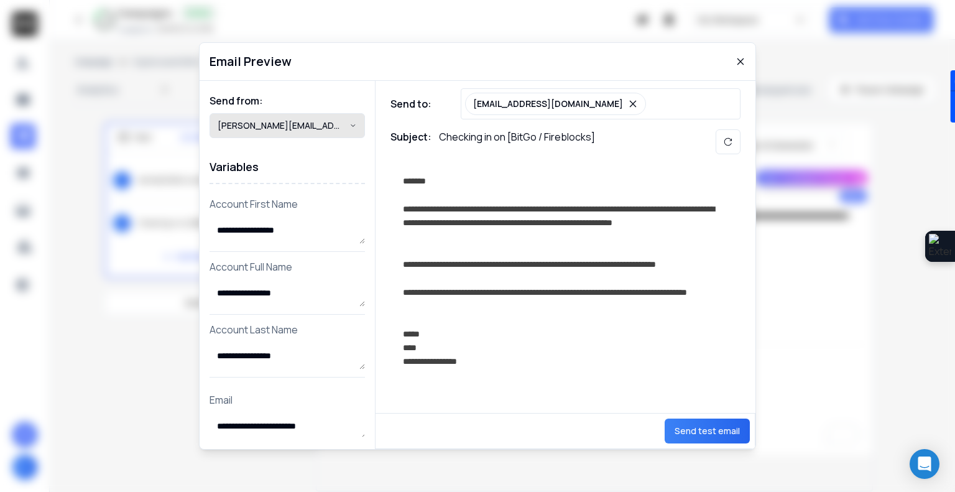
click at [315, 123] on p "[PERSON_NAME][EMAIL_ADDRESS][DOMAIN_NAME]" at bounding box center [284, 125] width 132 height 12
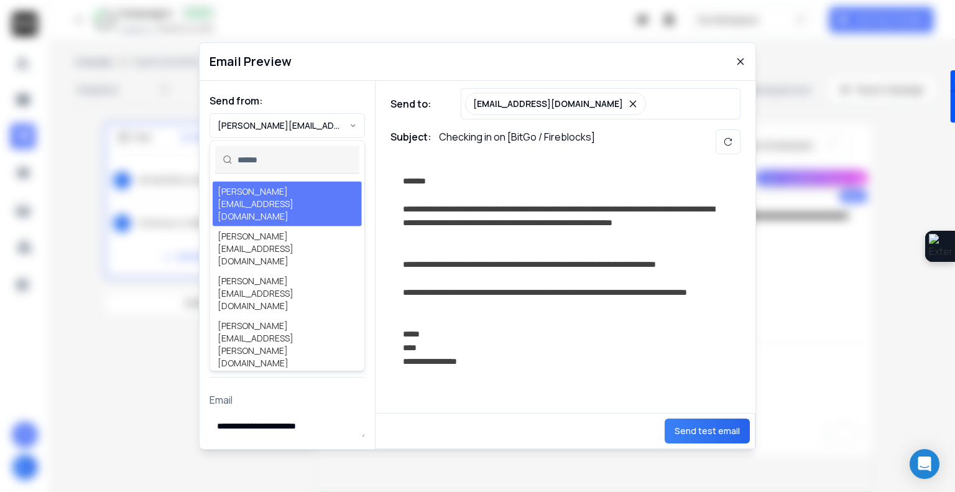
click at [274, 479] on div "[PERSON_NAME][EMAIL_ADDRESS][DOMAIN_NAME]" at bounding box center [287, 497] width 139 height 37
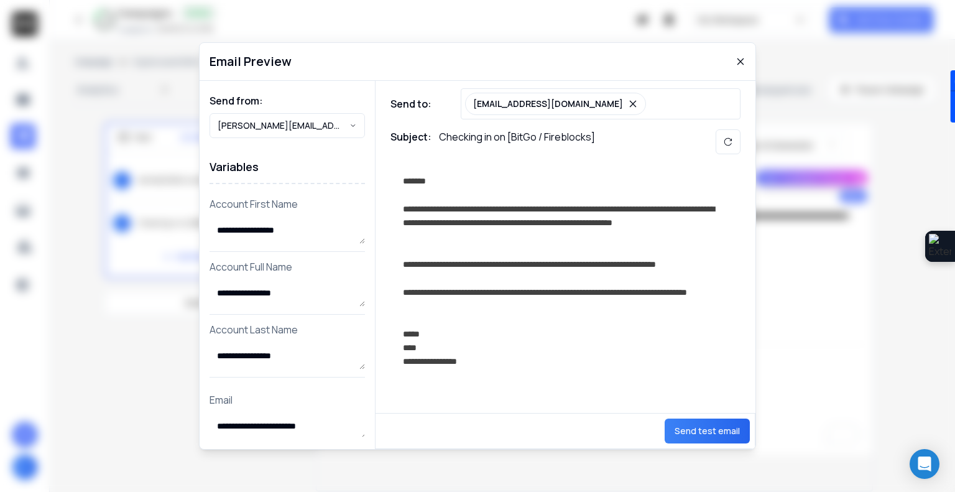
click at [712, 434] on button "Send test email" at bounding box center [707, 431] width 85 height 25
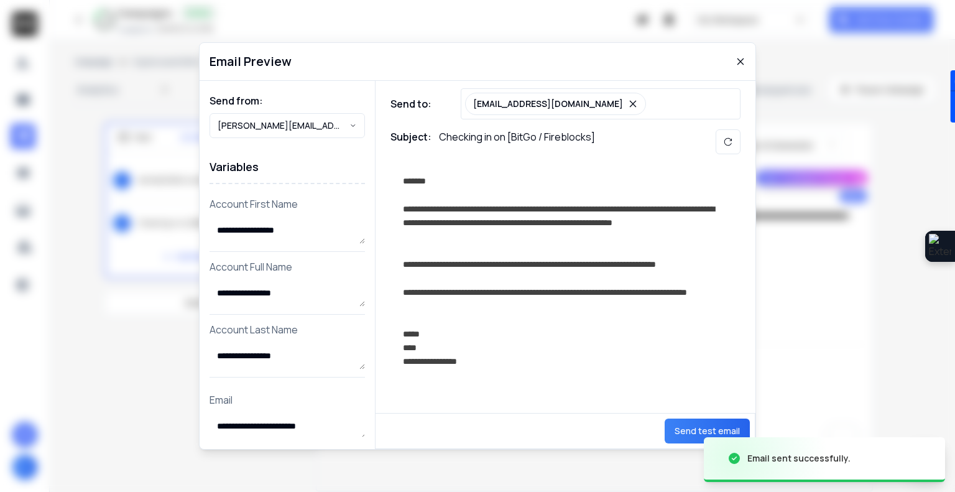
click at [743, 60] on icon at bounding box center [741, 62] width 10 height 10
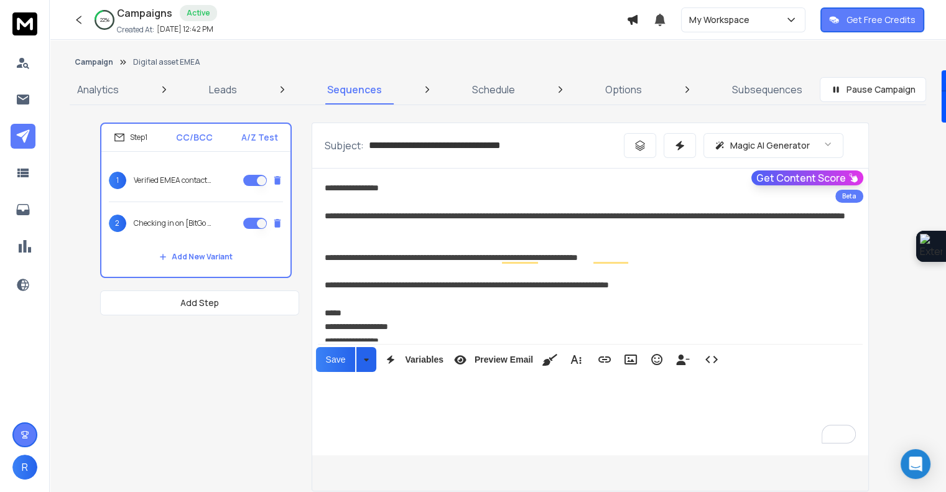
click at [193, 177] on p "Verified EMEA contacts using top DAM & custody tools" at bounding box center [174, 180] width 80 height 10
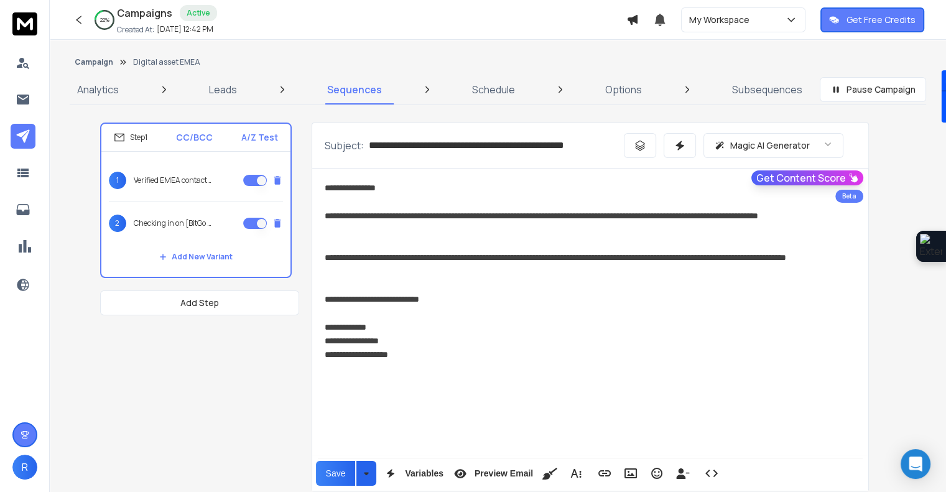
click at [254, 181] on button "button" at bounding box center [255, 180] width 24 height 11
click at [173, 226] on p "Checking in on [BitGo / Fireblocks]" at bounding box center [174, 223] width 80 height 10
type input "**********"
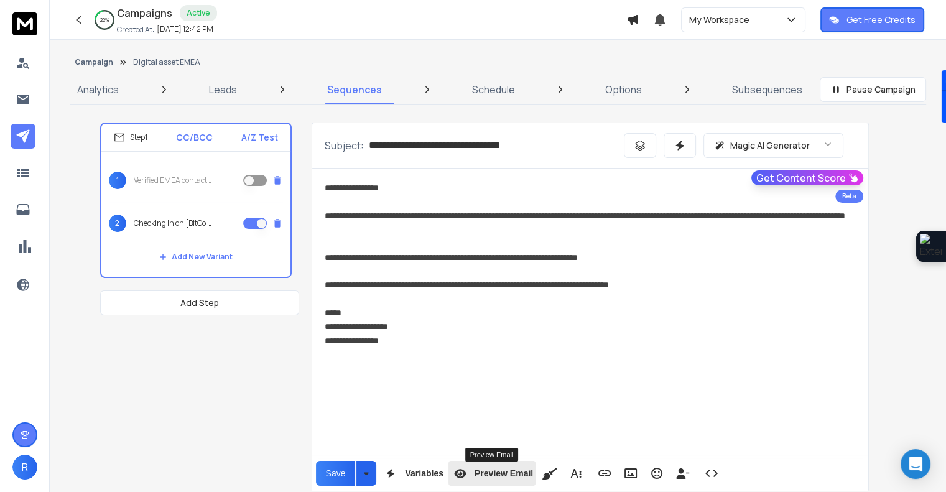
click at [482, 469] on span "Preview Email" at bounding box center [503, 473] width 63 height 11
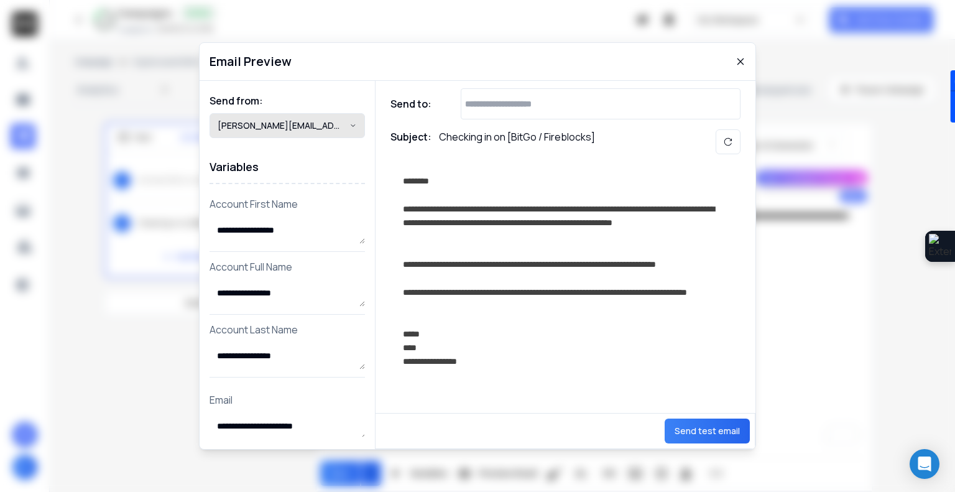
click at [282, 119] on p "[PERSON_NAME][EMAIL_ADDRESS][DOMAIN_NAME]" at bounding box center [284, 125] width 132 height 12
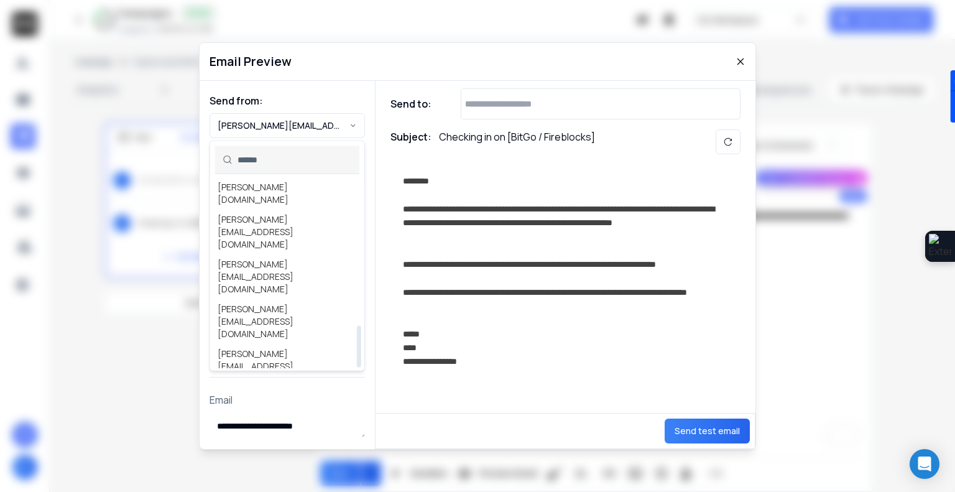
scroll to position [642, 0]
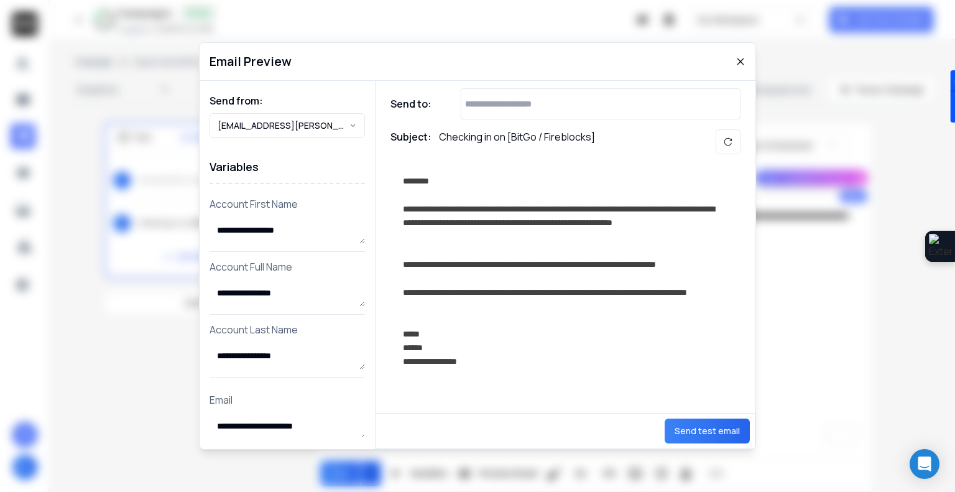
click at [499, 104] on input at bounding box center [600, 104] width 271 height 22
click at [695, 430] on button "Send test email" at bounding box center [707, 431] width 85 height 25
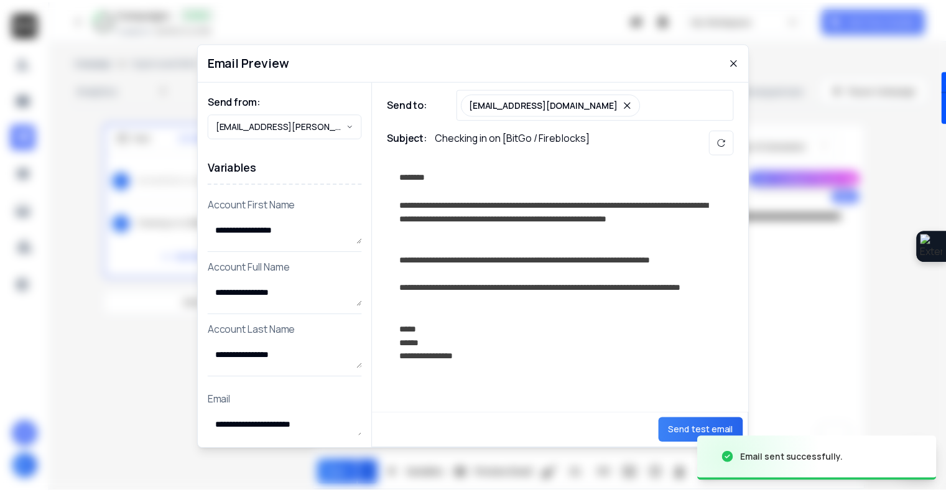
scroll to position [0, 0]
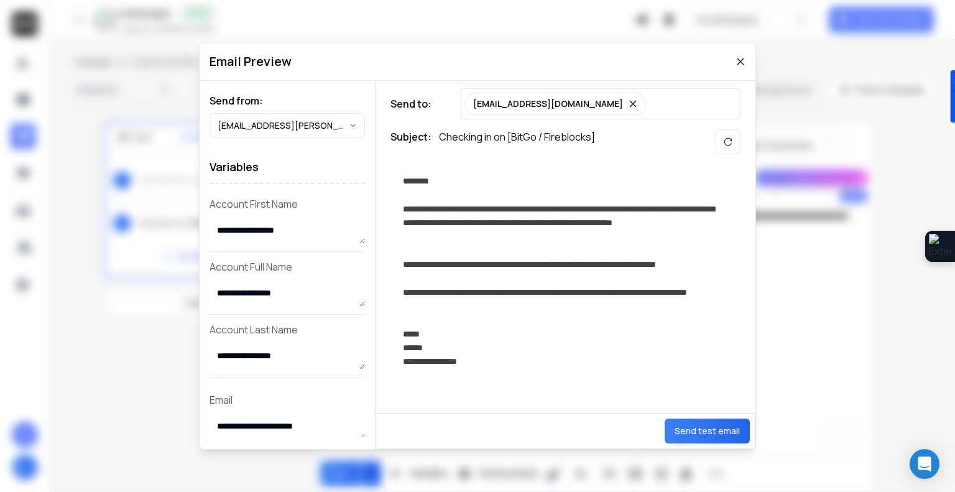
click at [741, 57] on icon at bounding box center [741, 62] width 10 height 10
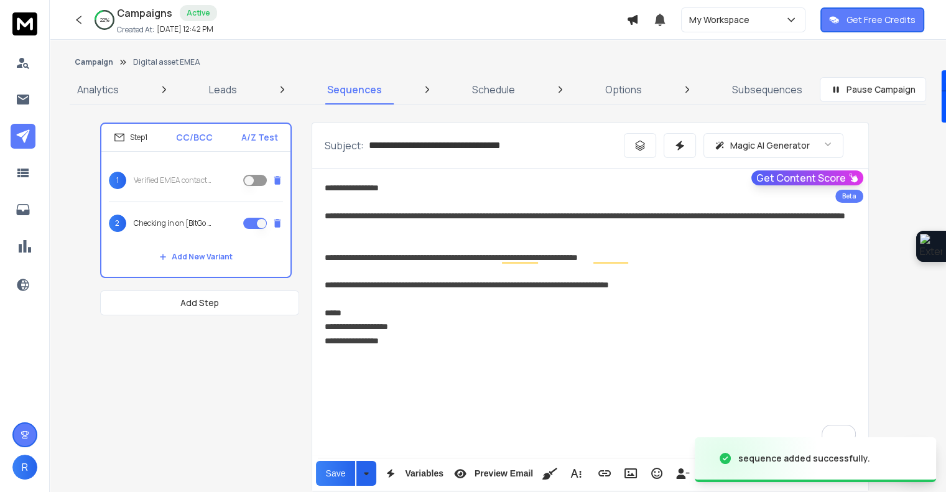
click at [275, 180] on icon at bounding box center [277, 180] width 7 height 9
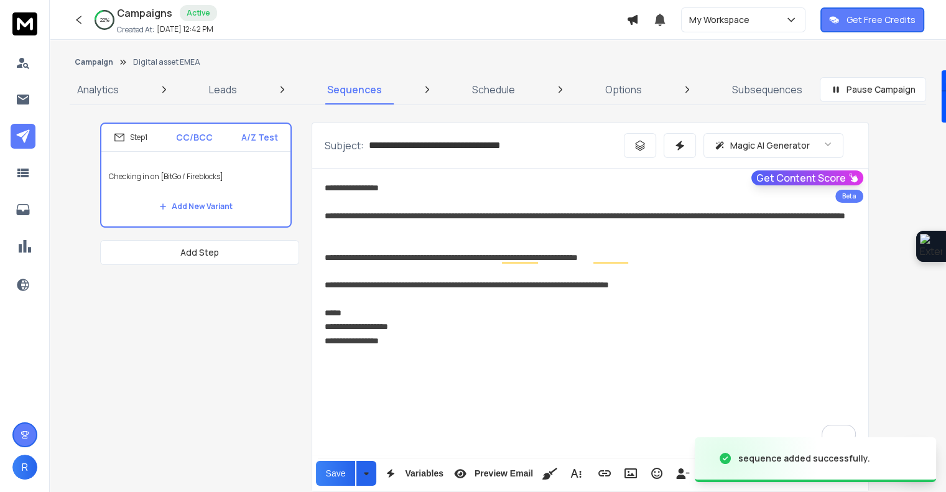
click at [196, 332] on div "Step 1 CC/BCC A/Z Test Checking in on [BitGo / Fireblocks] Add New Variant Add …" at bounding box center [199, 307] width 199 height 369
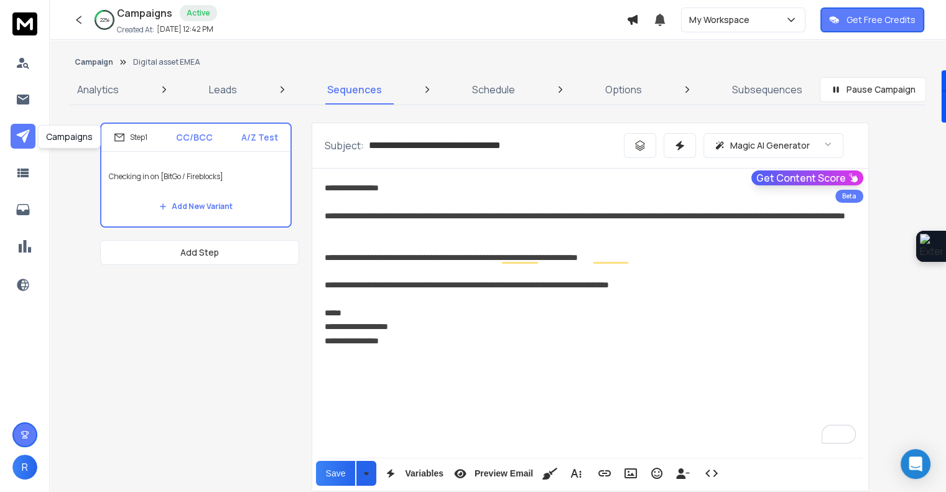
click at [30, 134] on icon at bounding box center [23, 136] width 15 height 15
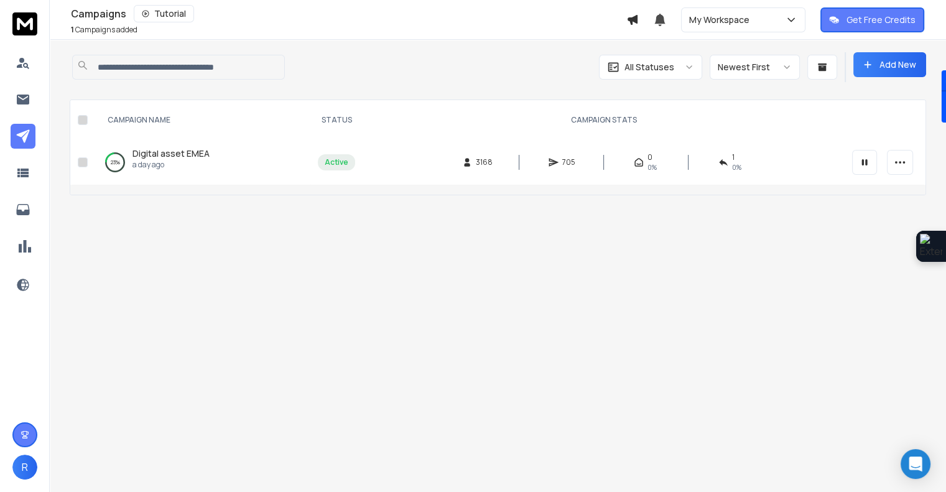
click at [535, 241] on div "Campaigns 1 Campaigns Added All Statuses Newest First Add New CAMPAIGN NAME STA…" at bounding box center [498, 298] width 857 height 492
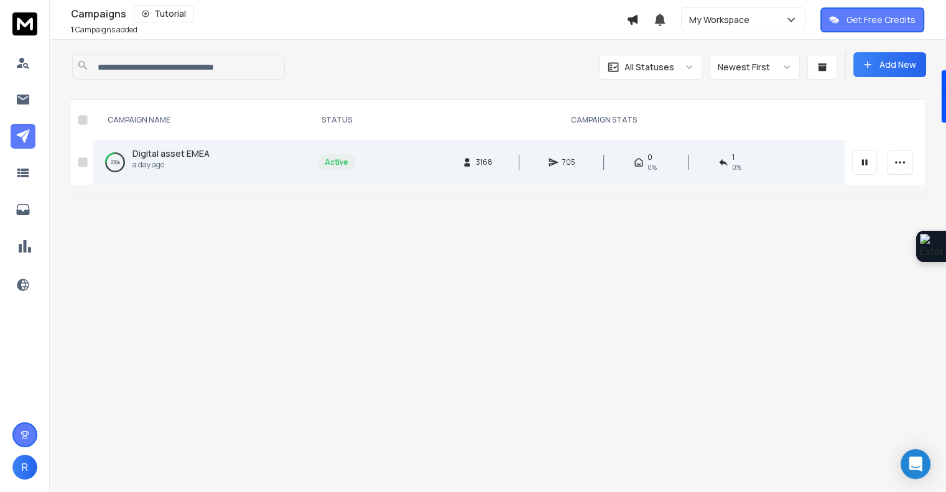
click at [264, 159] on div "23 % Digital asset EMEA a day ago" at bounding box center [201, 162] width 193 height 30
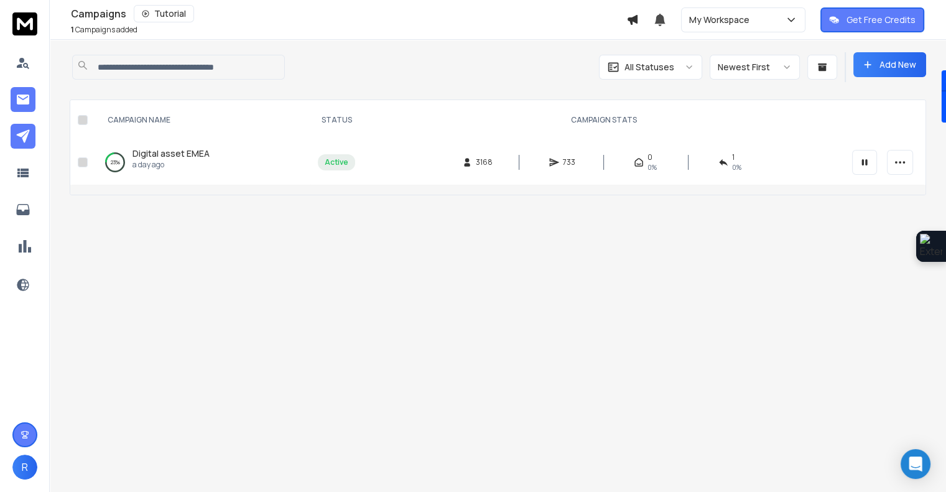
click at [16, 100] on icon at bounding box center [23, 99] width 15 height 15
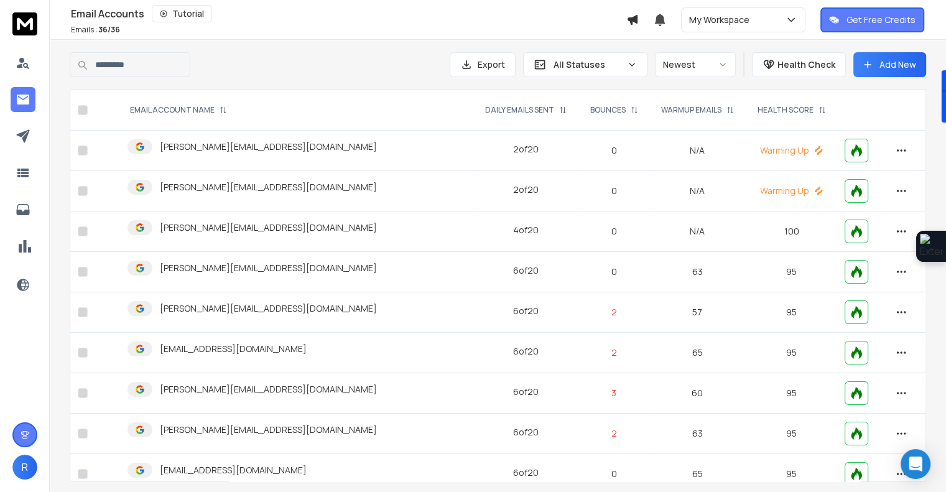
click at [358, 65] on div at bounding box center [256, 64] width 373 height 25
click at [358, 67] on div at bounding box center [256, 64] width 373 height 25
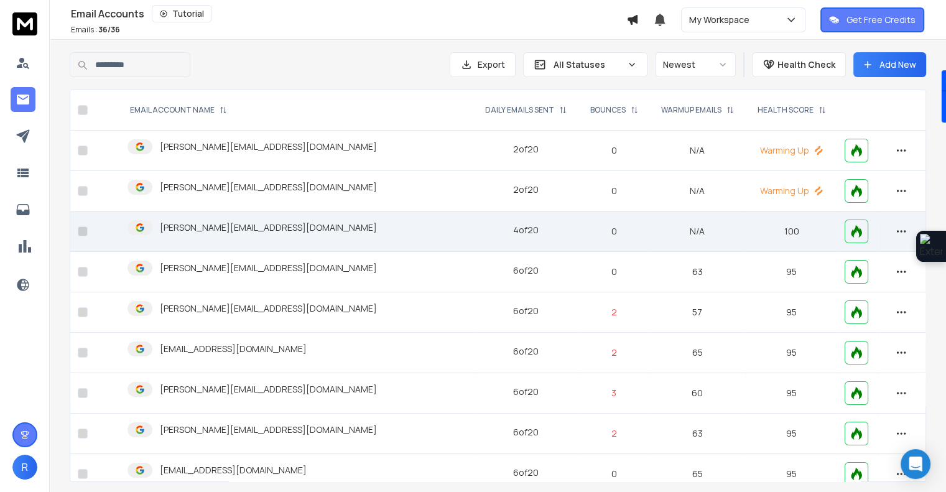
click at [371, 228] on div "[PERSON_NAME][EMAIL_ADDRESS][DOMAIN_NAME]" at bounding box center [297, 227] width 338 height 15
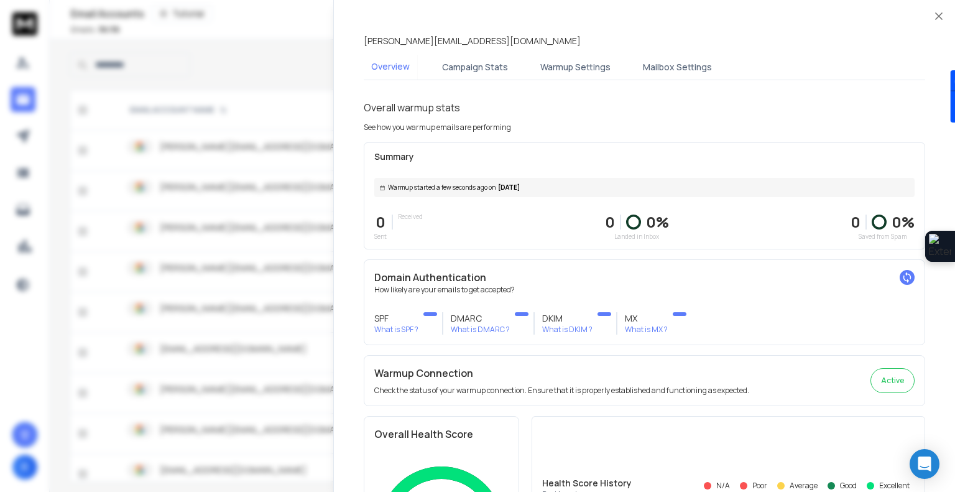
click at [556, 119] on div "Overall warmup stats See how you warmup emails are performing" at bounding box center [645, 116] width 562 height 32
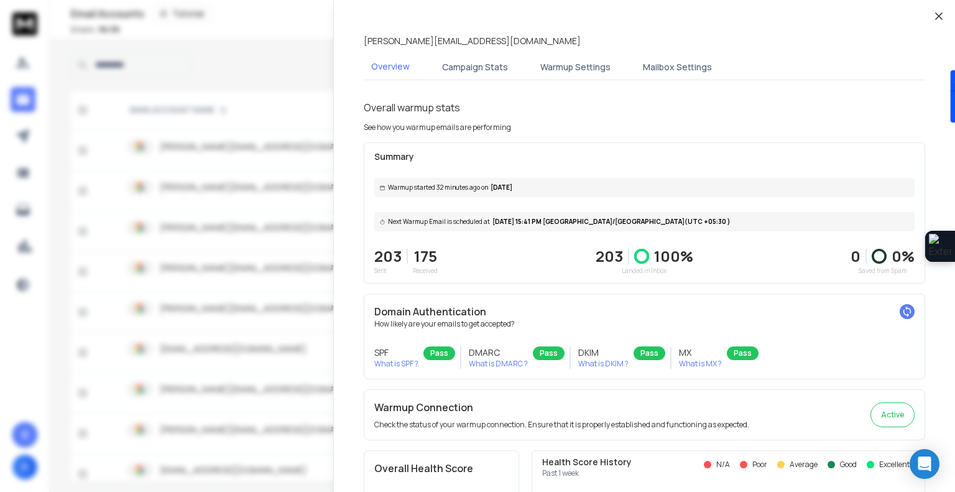
click at [940, 16] on icon "button" at bounding box center [939, 16] width 12 height 12
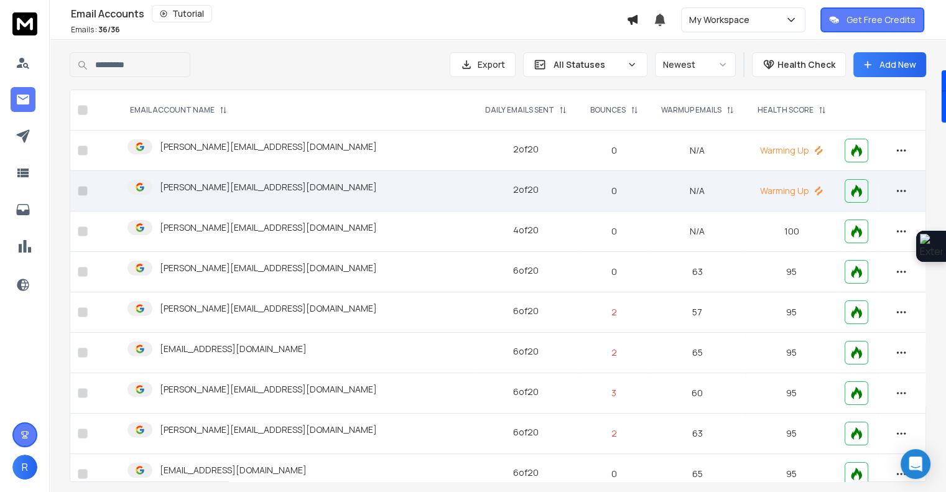
click at [304, 183] on div "[PERSON_NAME][EMAIL_ADDRESS][DOMAIN_NAME]" at bounding box center [297, 187] width 338 height 15
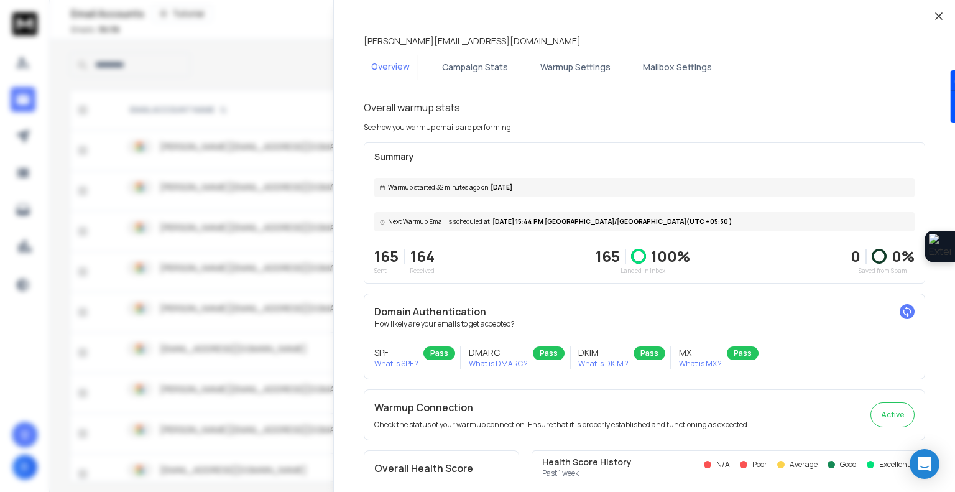
click at [936, 15] on icon "button" at bounding box center [939, 16] width 6 height 6
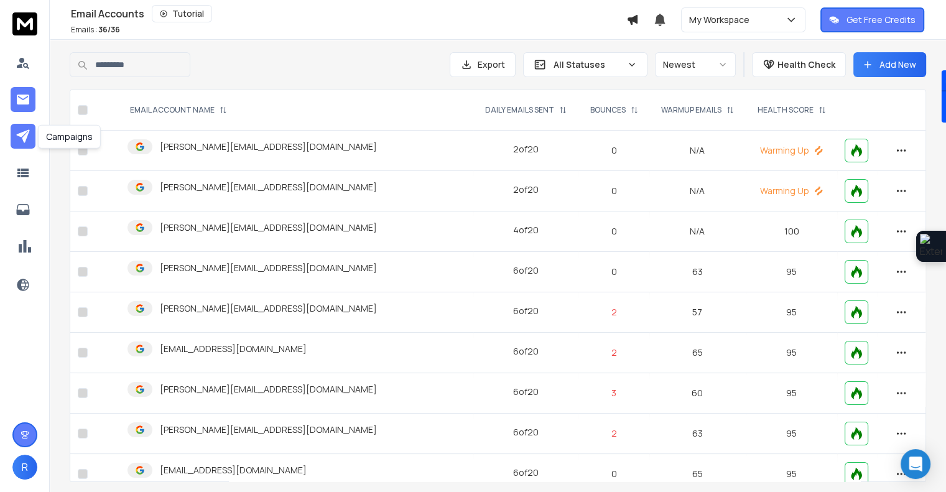
click at [26, 141] on icon at bounding box center [23, 136] width 15 height 15
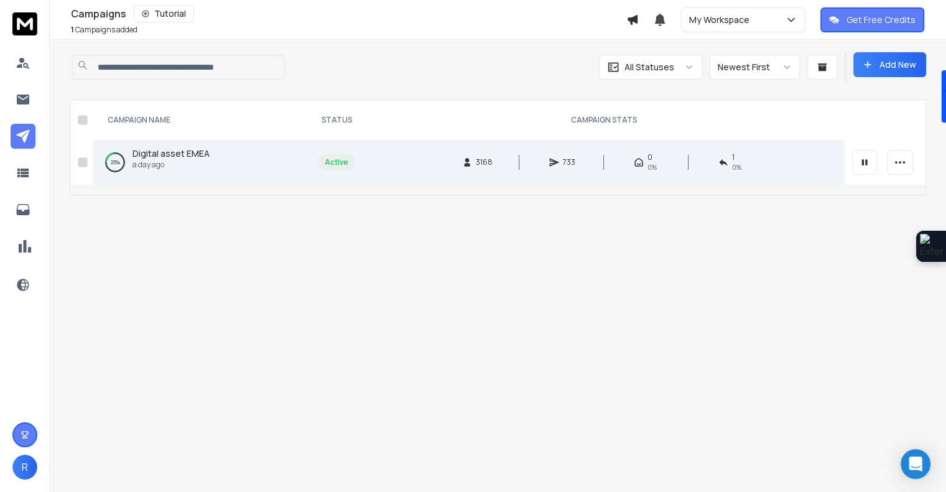
click at [326, 165] on div "Active" at bounding box center [337, 162] width 24 height 10
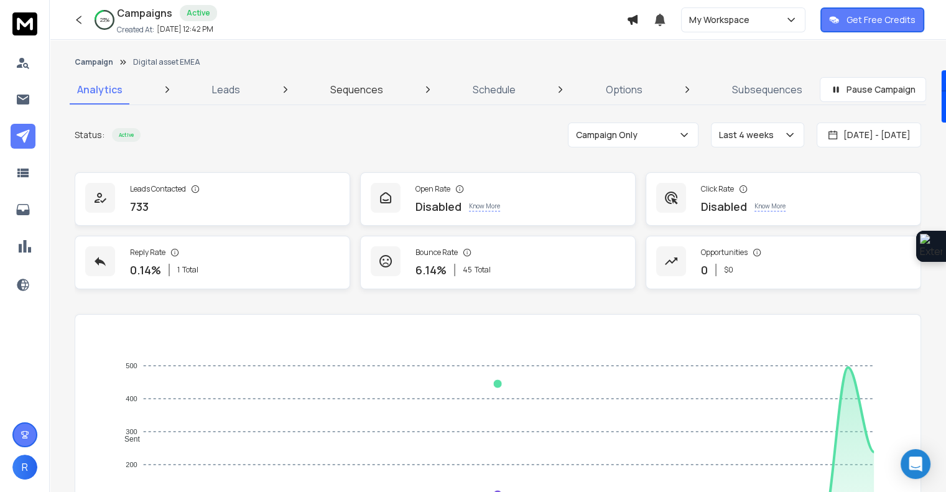
click at [351, 89] on p "Sequences" at bounding box center [356, 89] width 53 height 15
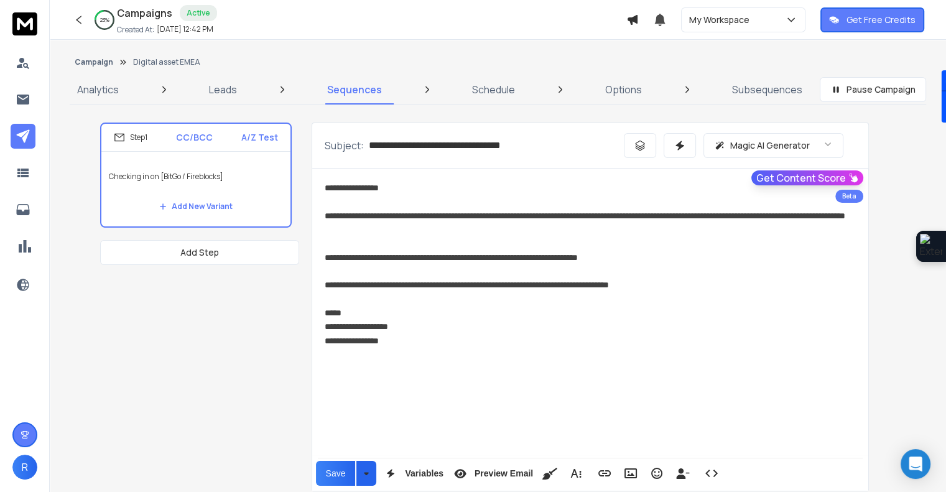
scroll to position [17, 0]
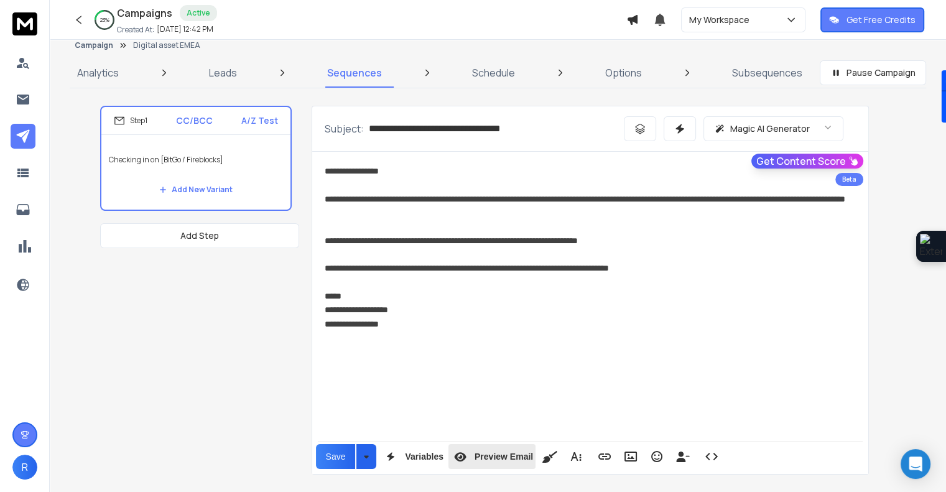
click at [490, 452] on span "Preview Email" at bounding box center [503, 457] width 63 height 11
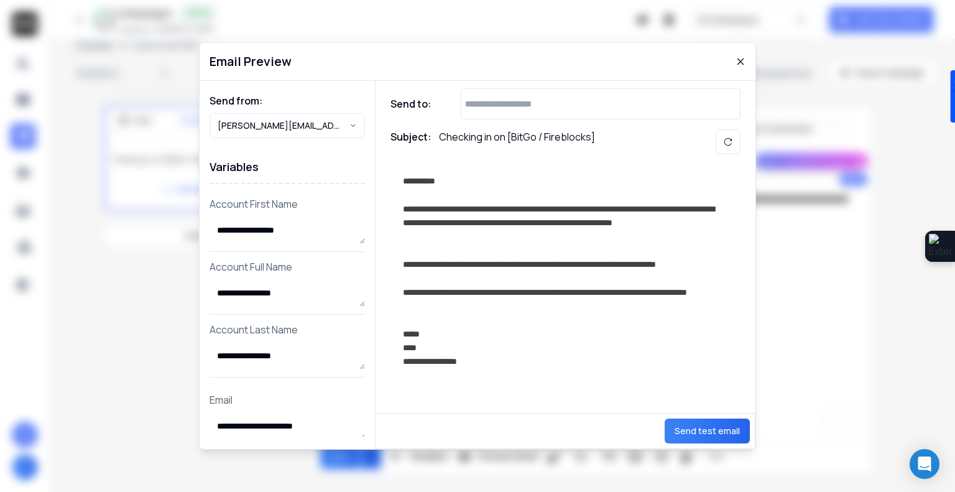
click at [494, 101] on input at bounding box center [600, 104] width 271 height 22
click at [687, 430] on button "Send test email" at bounding box center [707, 431] width 85 height 25
click at [740, 63] on icon at bounding box center [741, 62] width 10 height 10
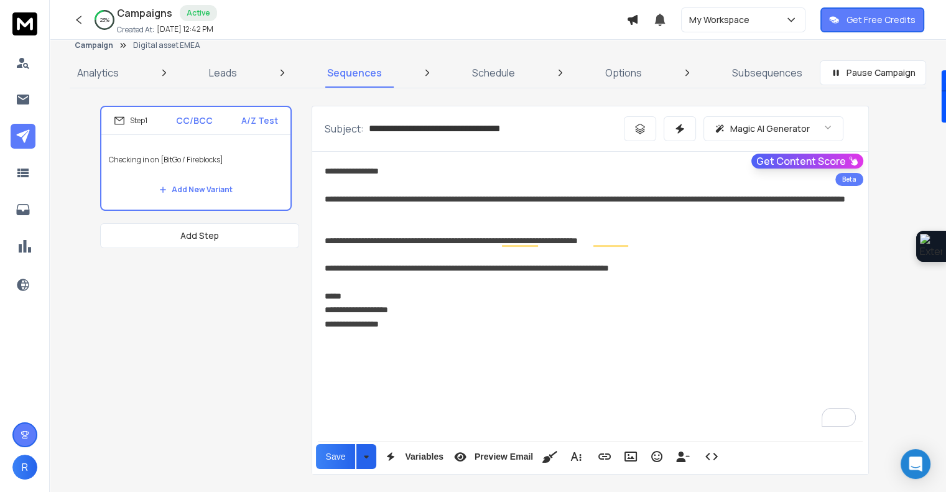
click at [251, 298] on div "Step 1 CC/BCC A/Z Test Checking in on [BitGo / Fireblocks] Add New Variant Add …" at bounding box center [199, 290] width 199 height 369
click at [27, 137] on icon at bounding box center [23, 136] width 15 height 15
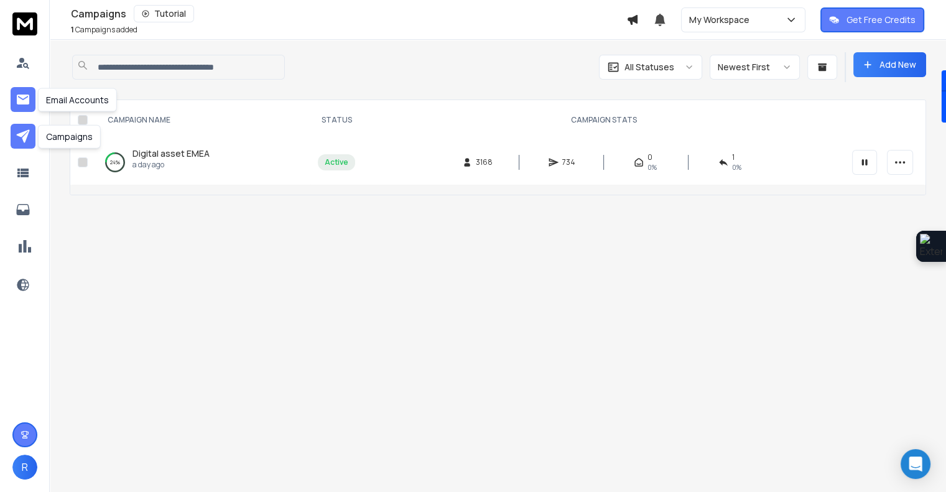
click at [20, 97] on icon at bounding box center [23, 99] width 15 height 15
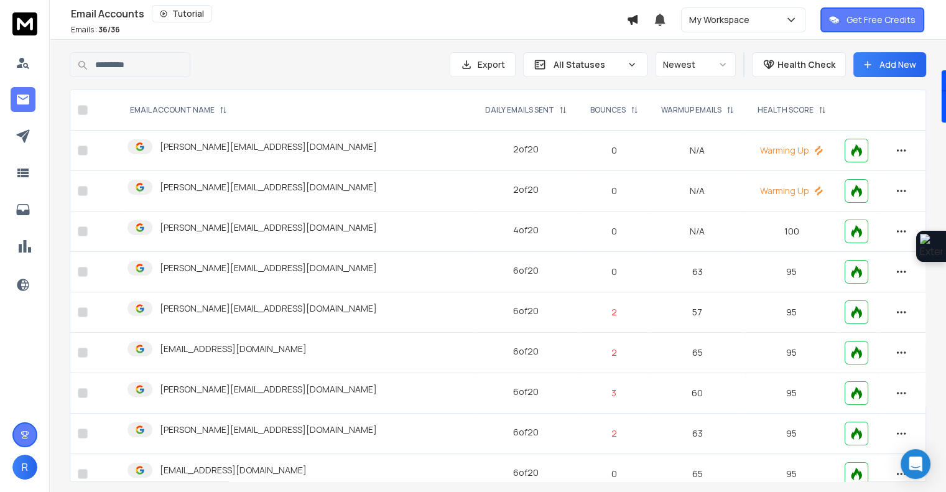
click at [356, 69] on div at bounding box center [256, 64] width 373 height 25
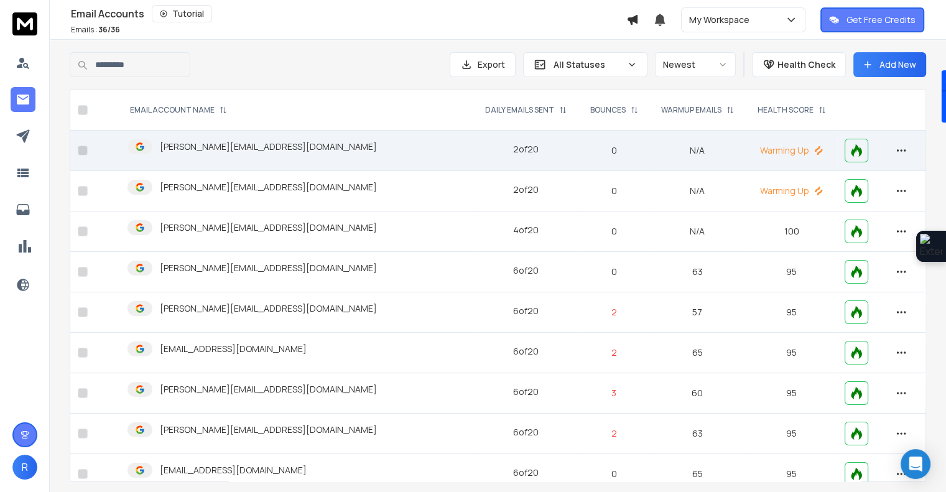
click at [318, 137] on td "[PERSON_NAME][EMAIL_ADDRESS][DOMAIN_NAME]" at bounding box center [296, 151] width 353 height 40
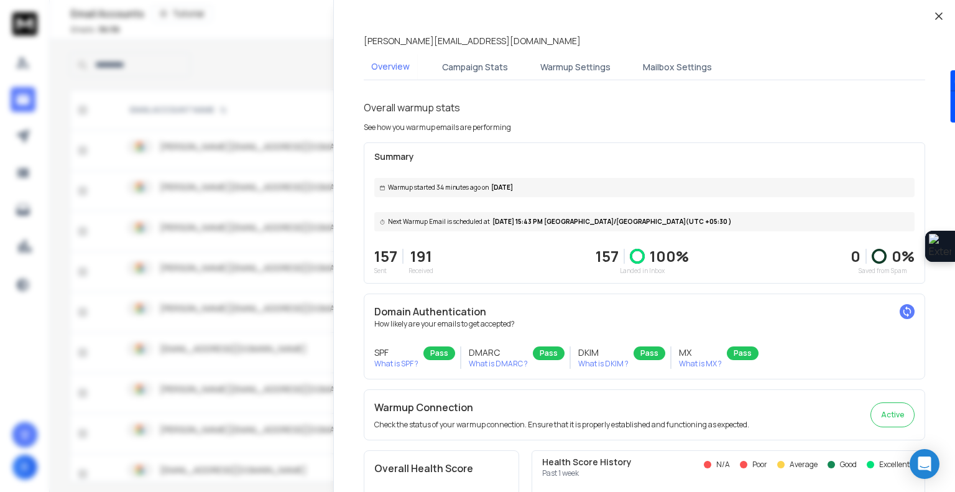
click at [937, 17] on icon "button" at bounding box center [939, 16] width 12 height 12
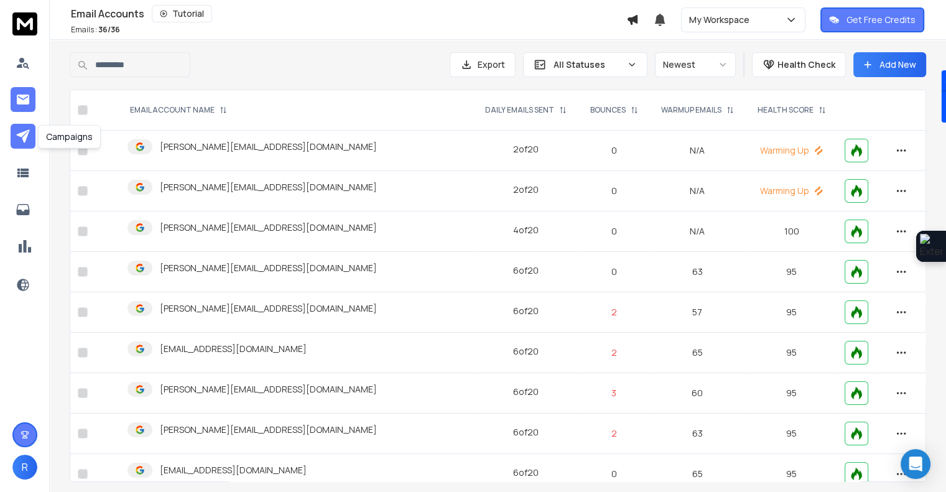
click at [26, 133] on icon at bounding box center [23, 136] width 15 height 15
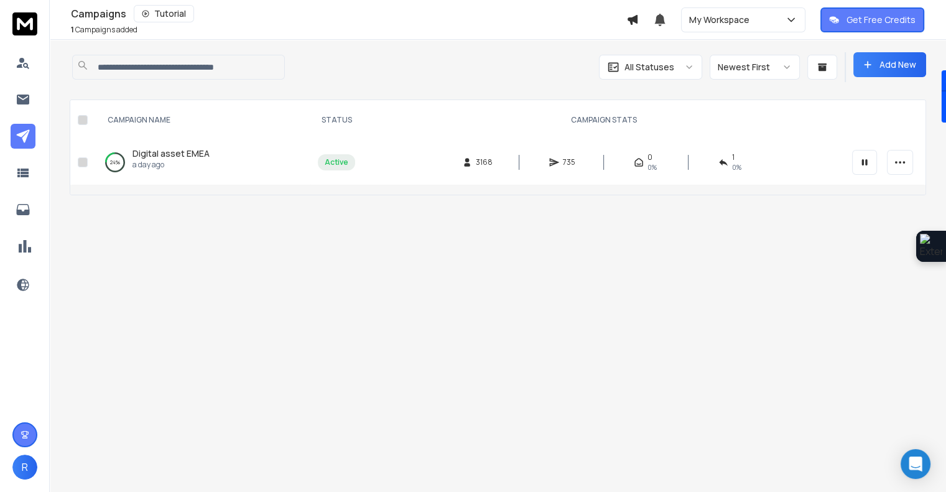
click at [429, 69] on div at bounding box center [284, 67] width 429 height 30
click at [24, 99] on icon at bounding box center [23, 99] width 15 height 15
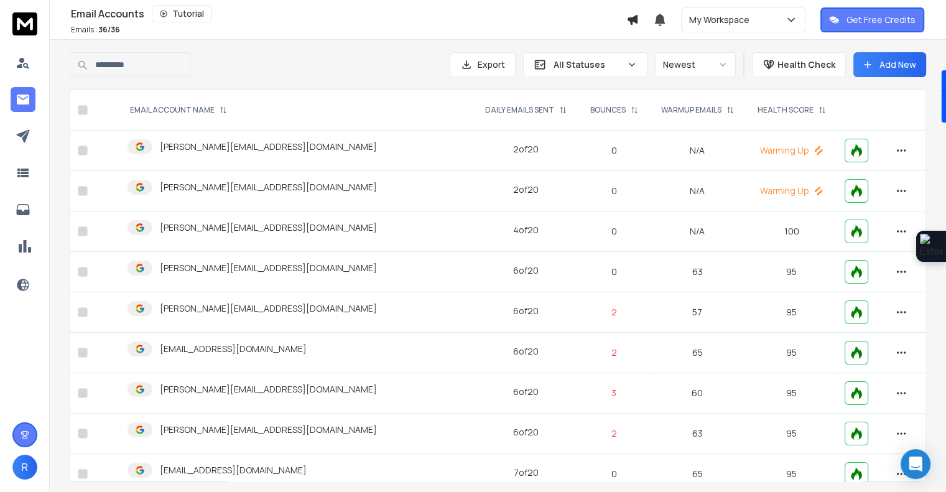
click at [287, 52] on div at bounding box center [256, 64] width 373 height 25
click at [22, 141] on icon at bounding box center [22, 136] width 13 height 13
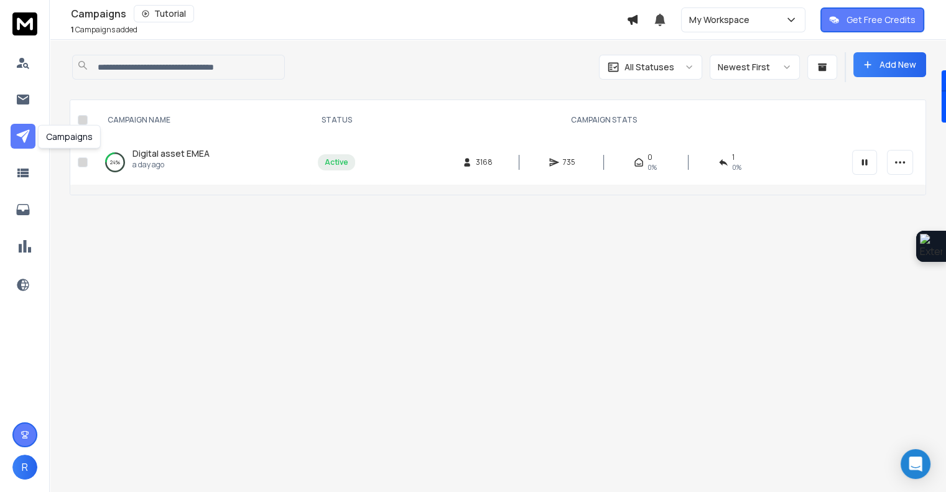
drag, startPoint x: 389, startPoint y: 67, endPoint x: 334, endPoint y: 3, distance: 84.2
click at [389, 67] on div at bounding box center [284, 67] width 429 height 30
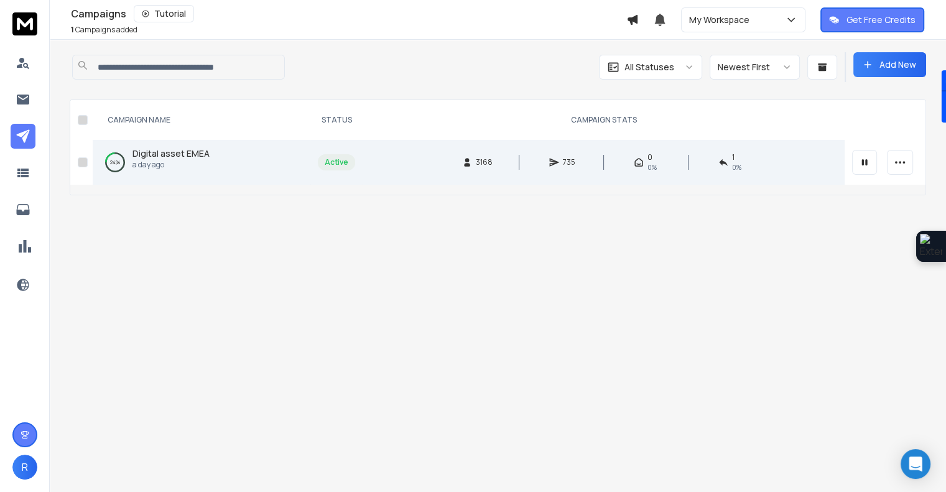
click at [287, 152] on div "24 % Digital asset EMEA a day ago" at bounding box center [201, 162] width 193 height 30
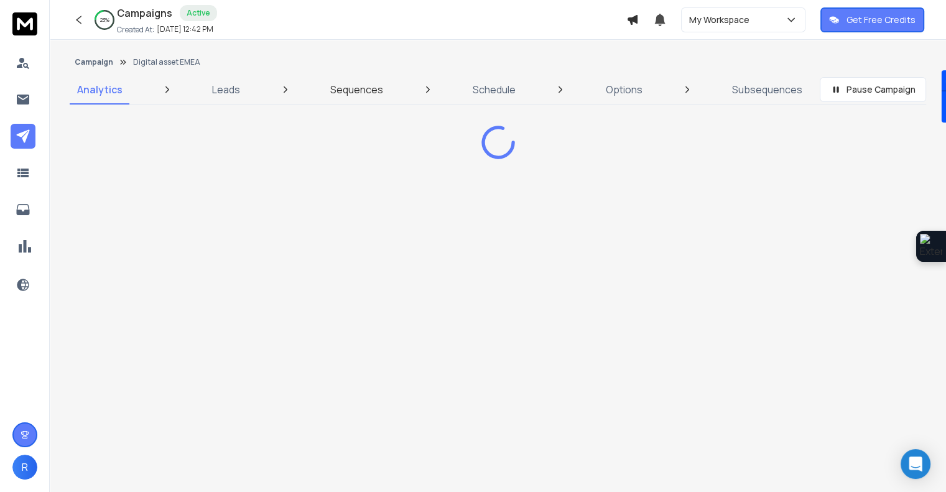
click at [341, 98] on link "Sequences" at bounding box center [357, 90] width 68 height 30
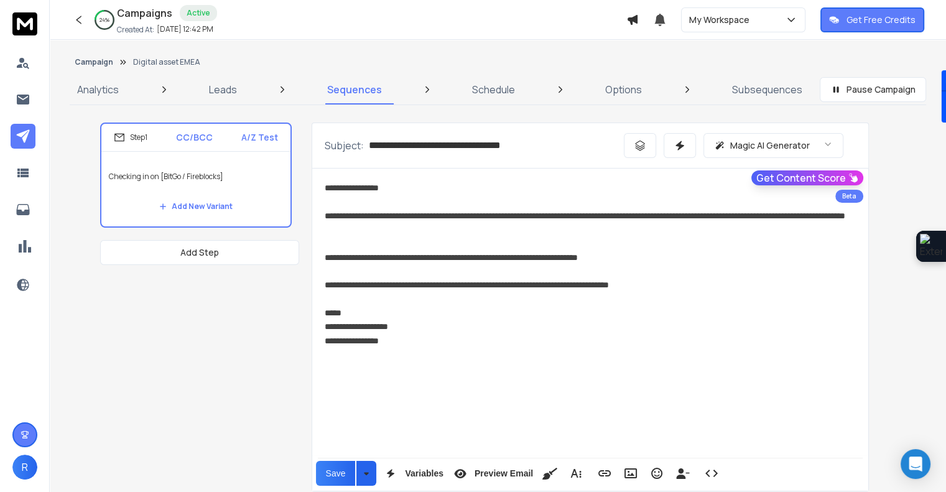
click at [483, 317] on div "*****" at bounding box center [590, 313] width 531 height 14
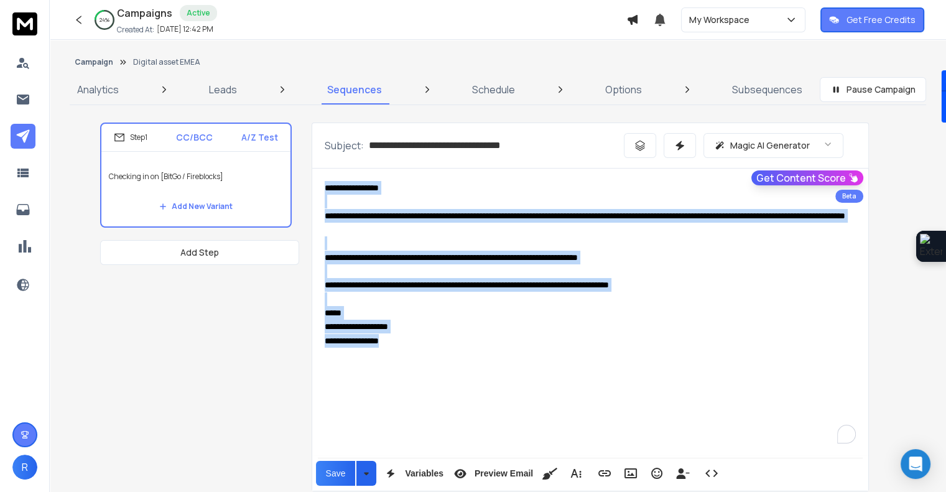
copy div "**********"
click at [429, 146] on input "**********" at bounding box center [490, 145] width 243 height 15
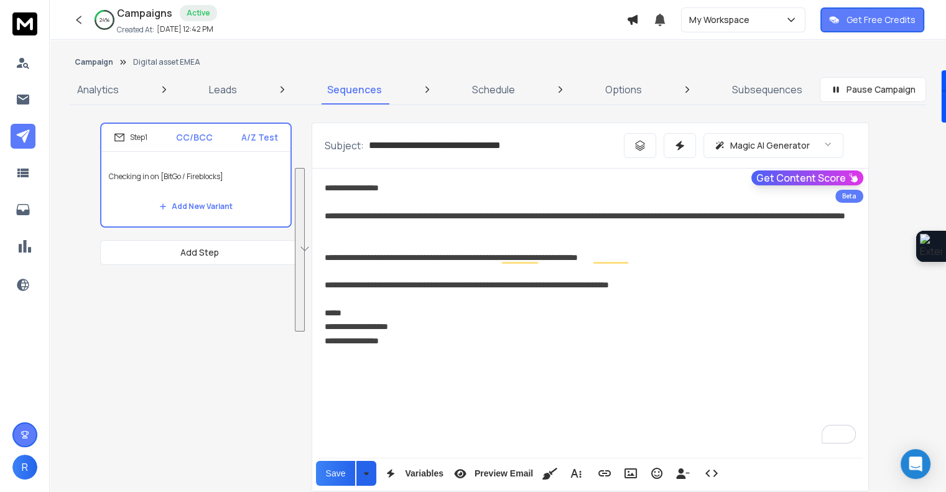
click at [429, 146] on input "**********" at bounding box center [490, 145] width 243 height 15
click at [19, 134] on icon at bounding box center [22, 136] width 13 height 13
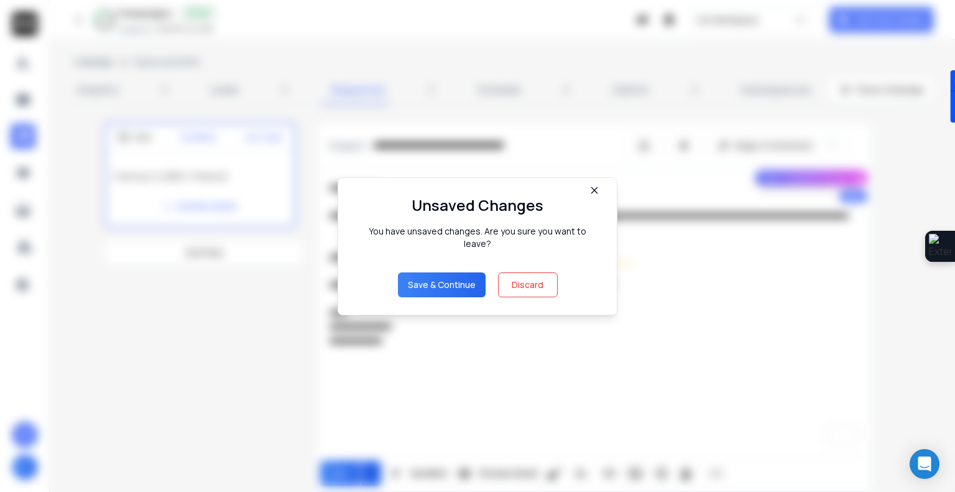
click at [527, 273] on button "Discard" at bounding box center [528, 284] width 60 height 25
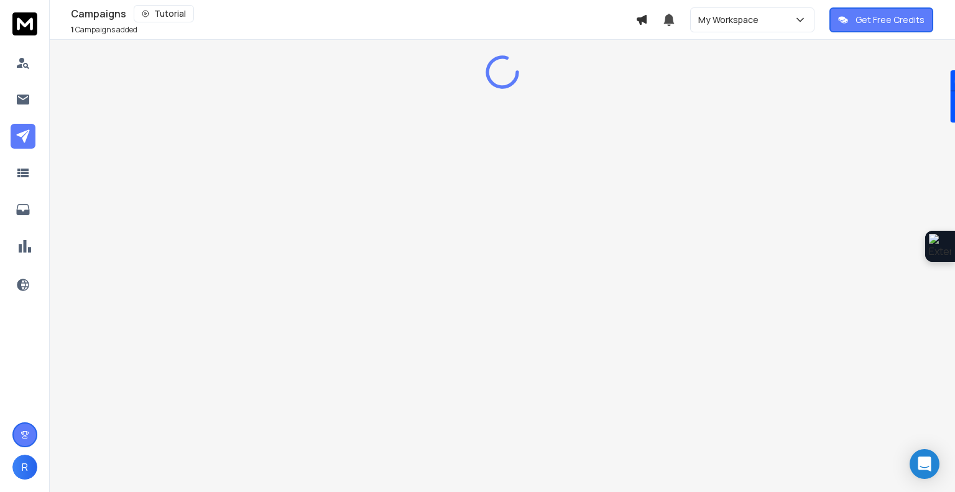
click at [22, 135] on icon at bounding box center [22, 136] width 13 height 13
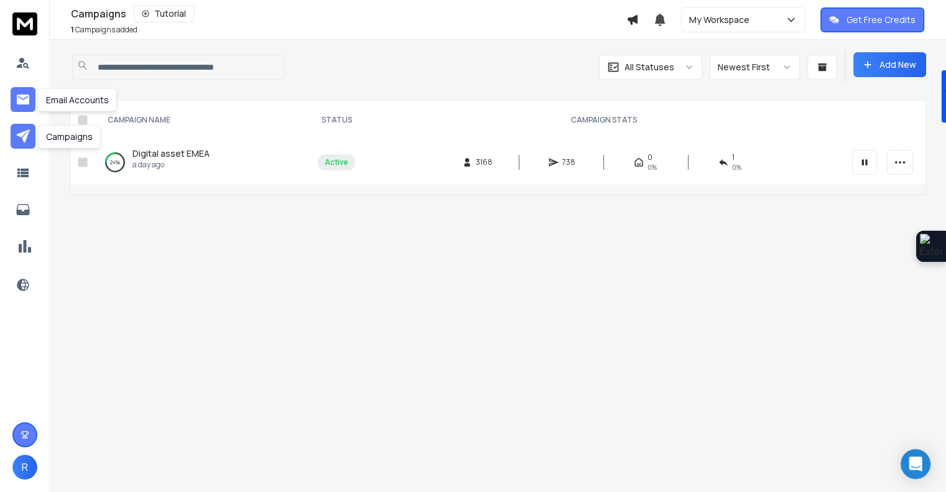
click at [25, 94] on icon at bounding box center [23, 99] width 15 height 15
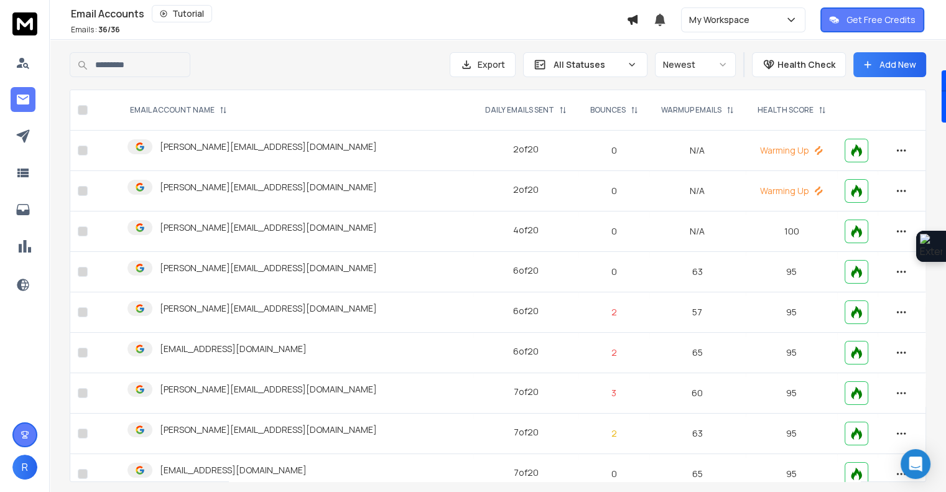
click at [348, 79] on div "Export All Statuses Newest Health Check Add New EMAIL ACCOUNT NAME DAILY EMAILS…" at bounding box center [498, 267] width 857 height 430
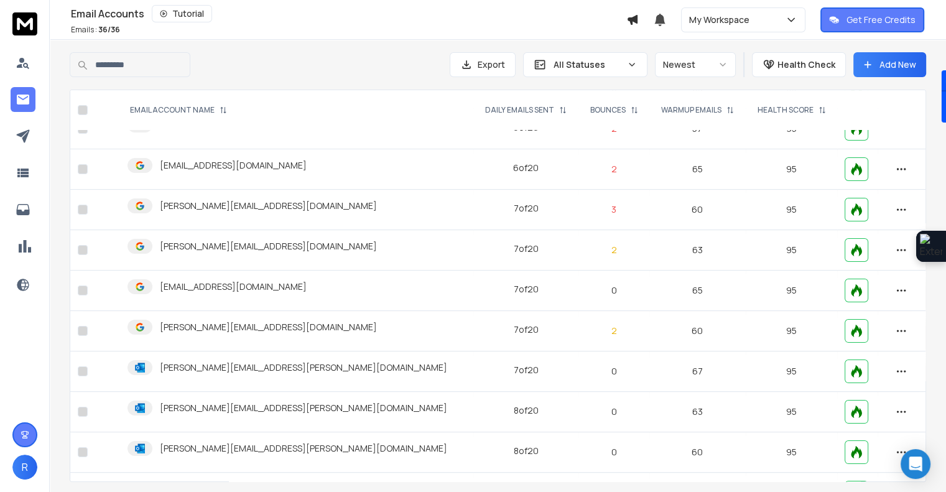
scroll to position [62, 0]
